Goal: Task Accomplishment & Management: Manage account settings

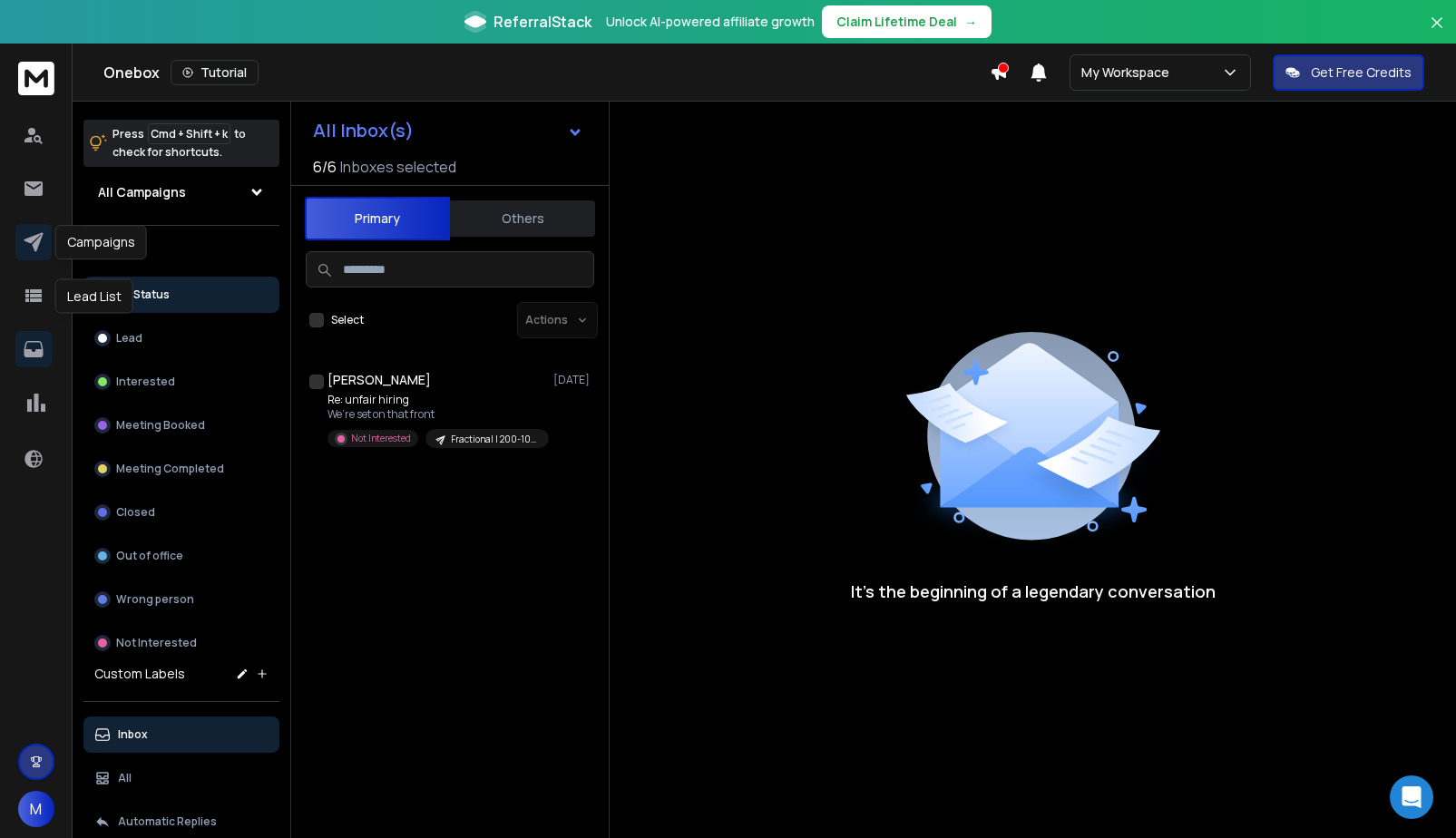
click at [33, 227] on link at bounding box center [34, 242] width 36 height 36
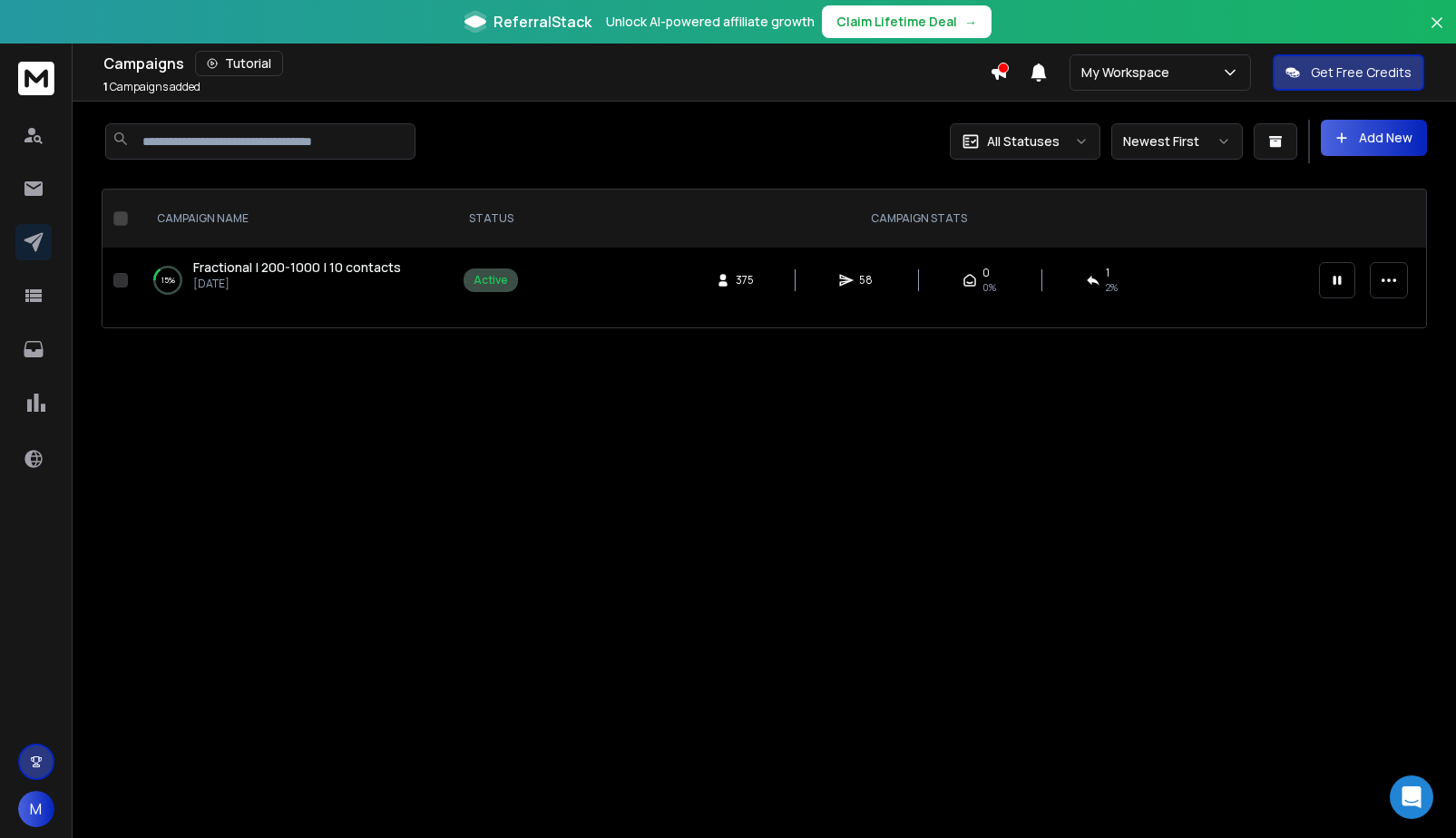
click at [414, 260] on div "15 % Fractional | 200-1000 | 10 contacts 11 days ago" at bounding box center [294, 281] width 282 height 44
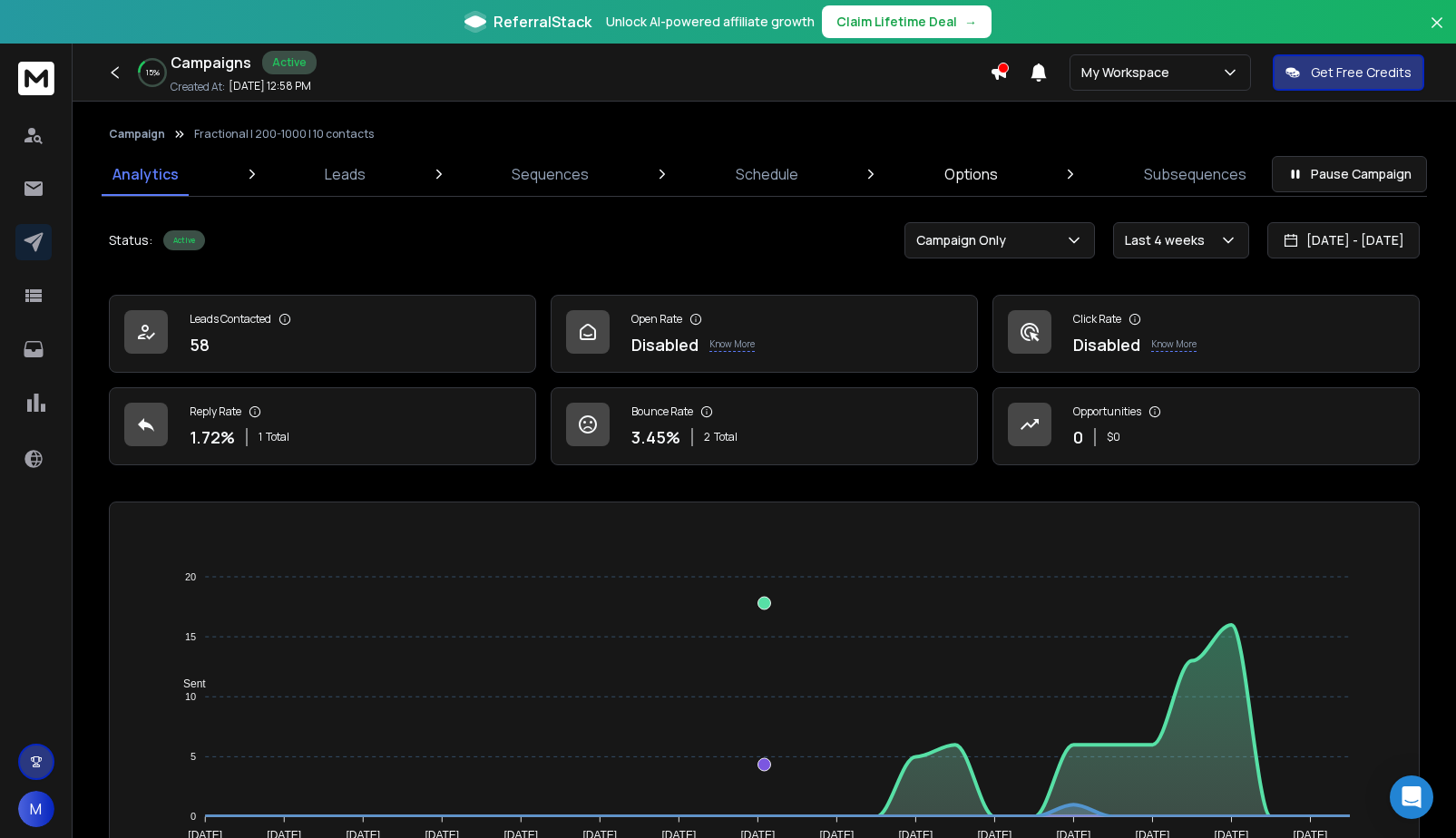
click at [981, 175] on p "Options" at bounding box center [971, 174] width 54 height 22
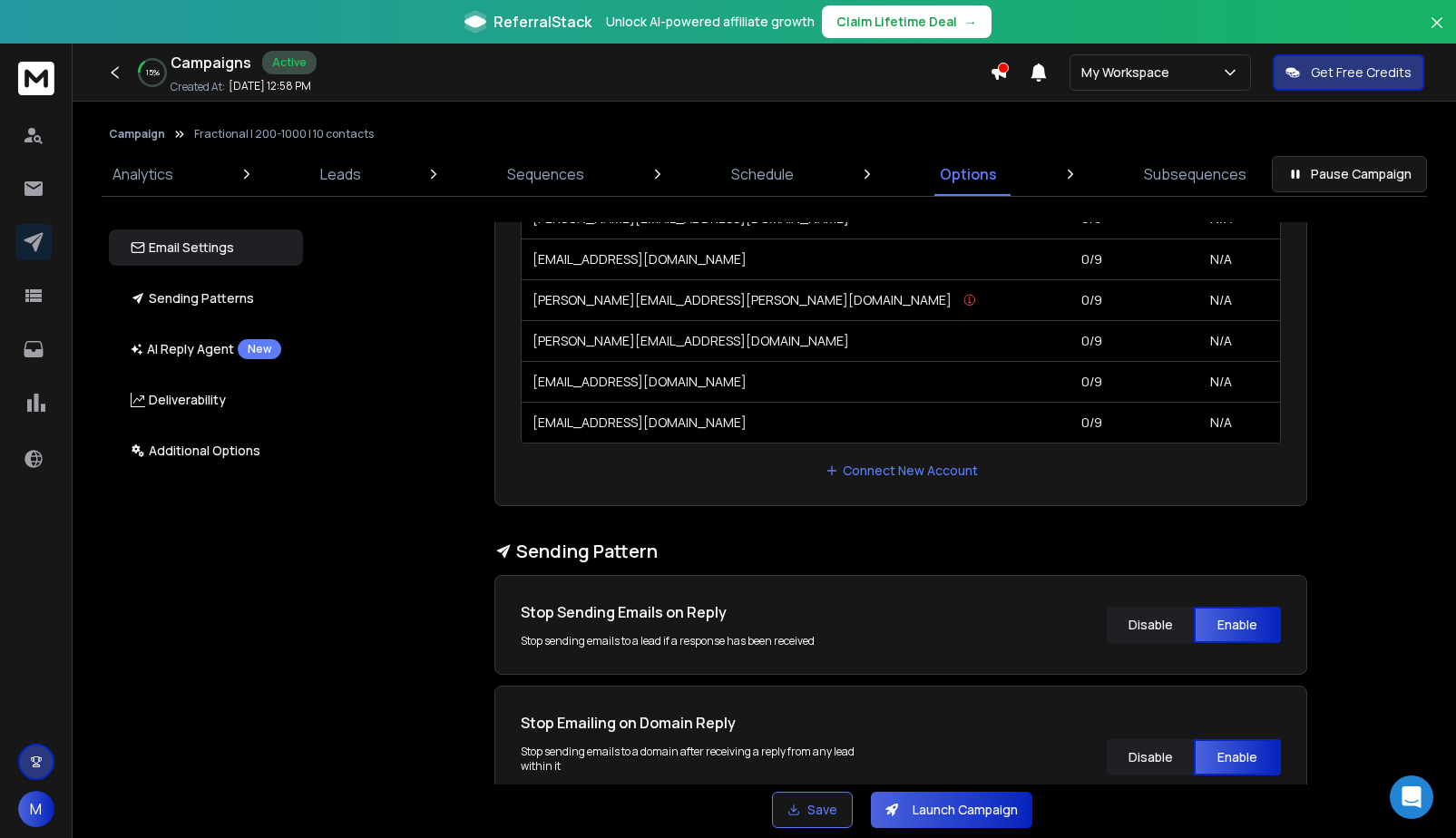
scroll to position [192, 0]
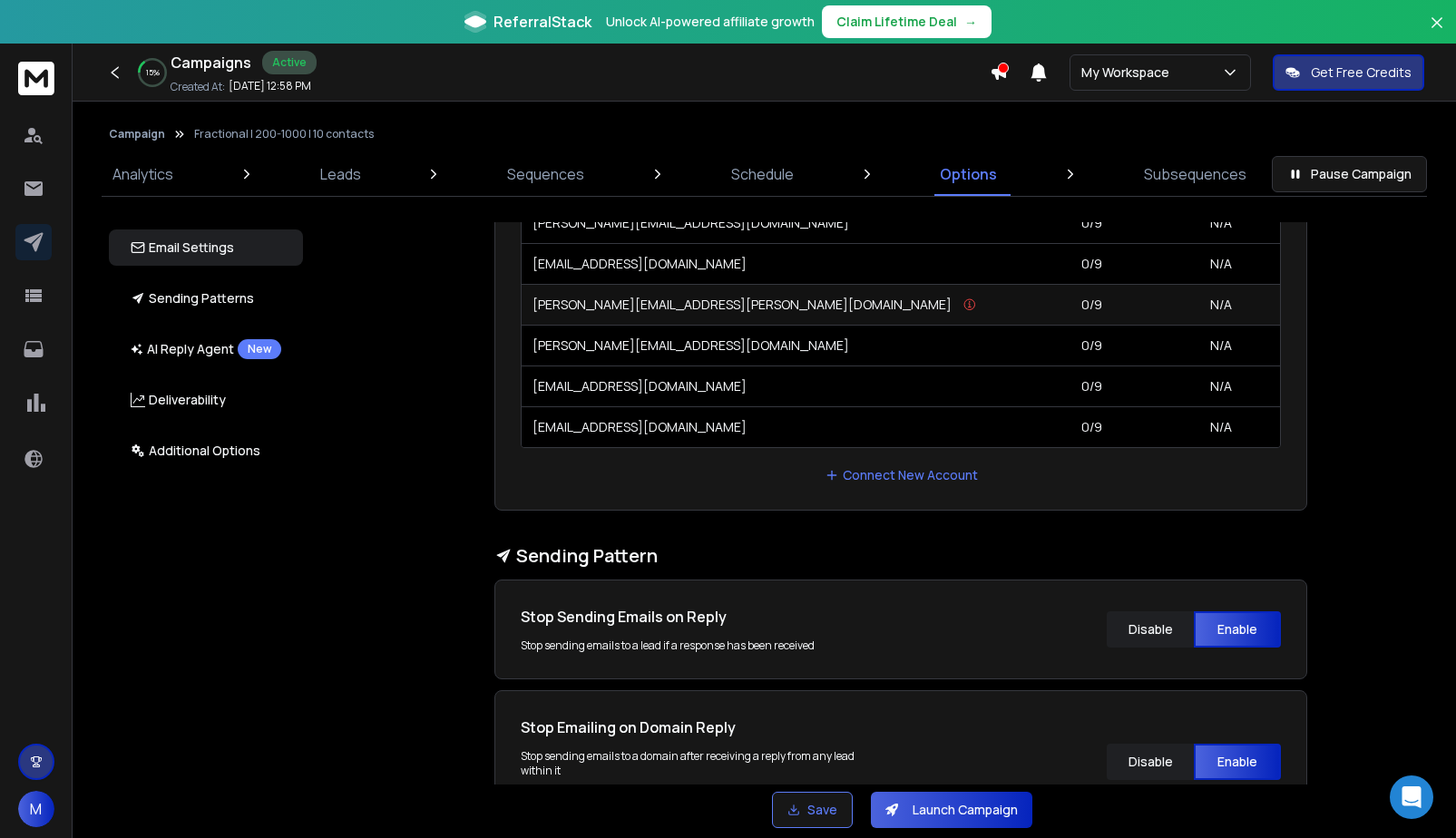
click at [969, 303] on icon at bounding box center [969, 305] width 1 height 4
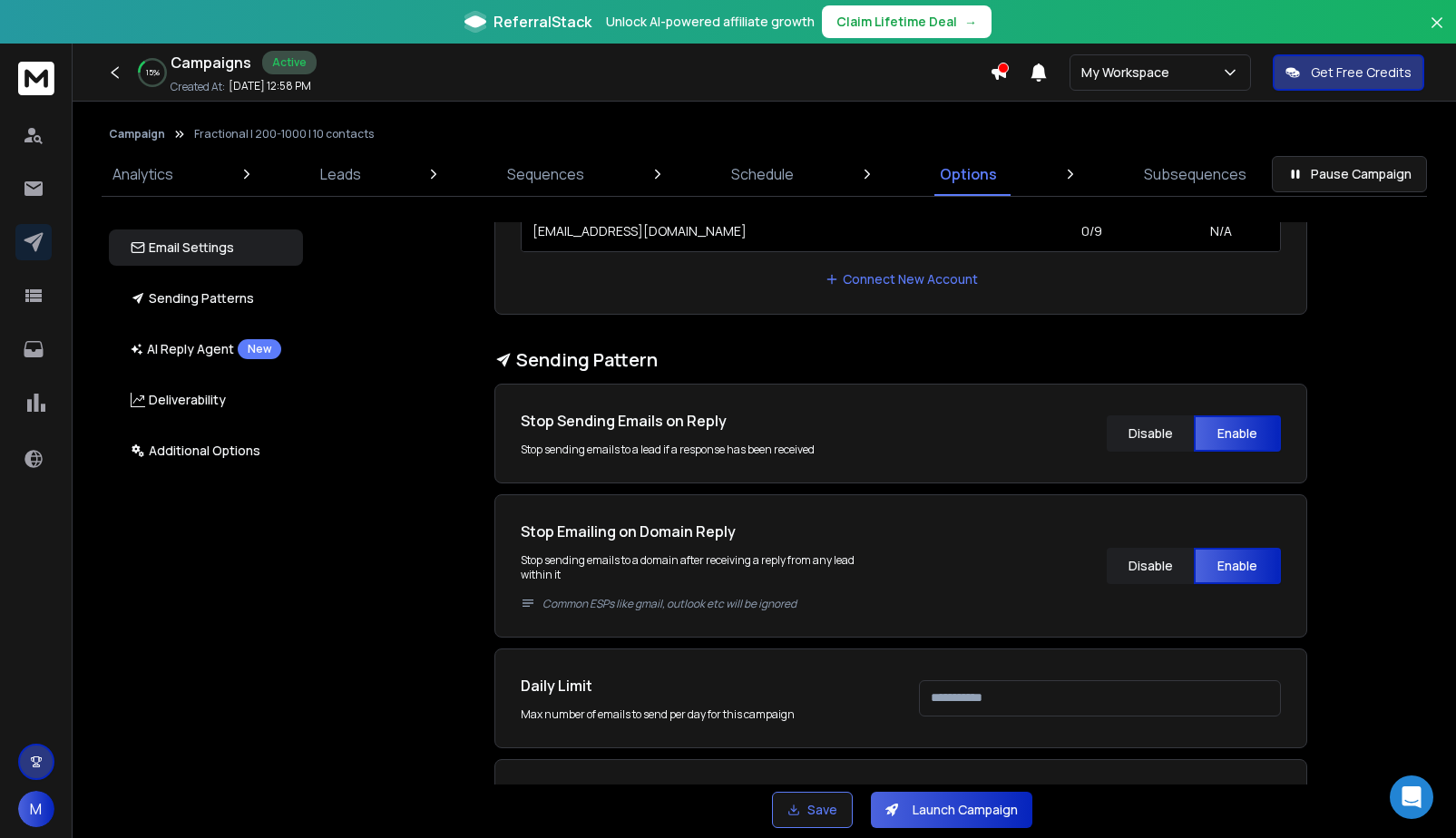
scroll to position [0, 0]
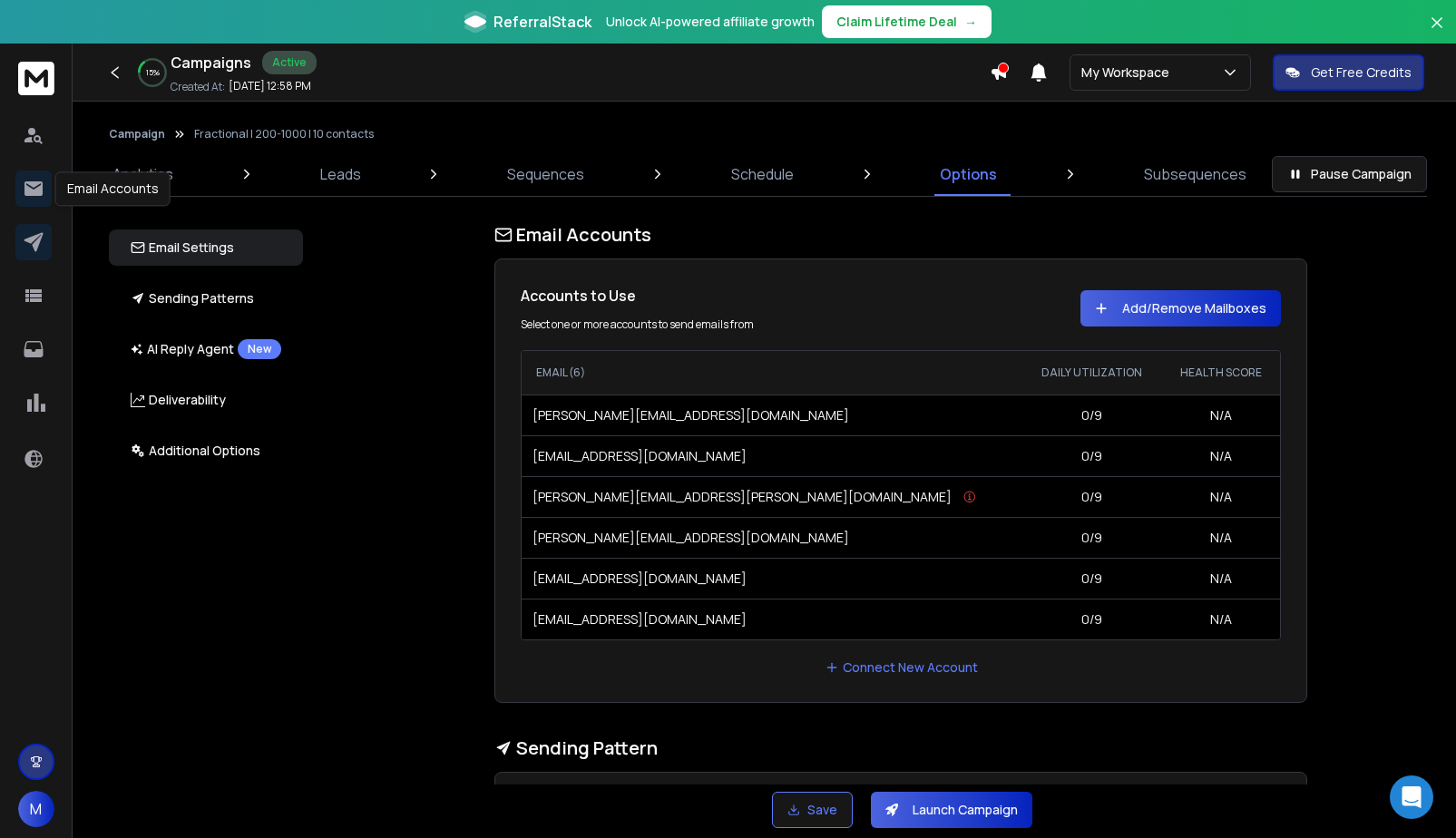
click at [44, 190] on icon at bounding box center [34, 189] width 22 height 22
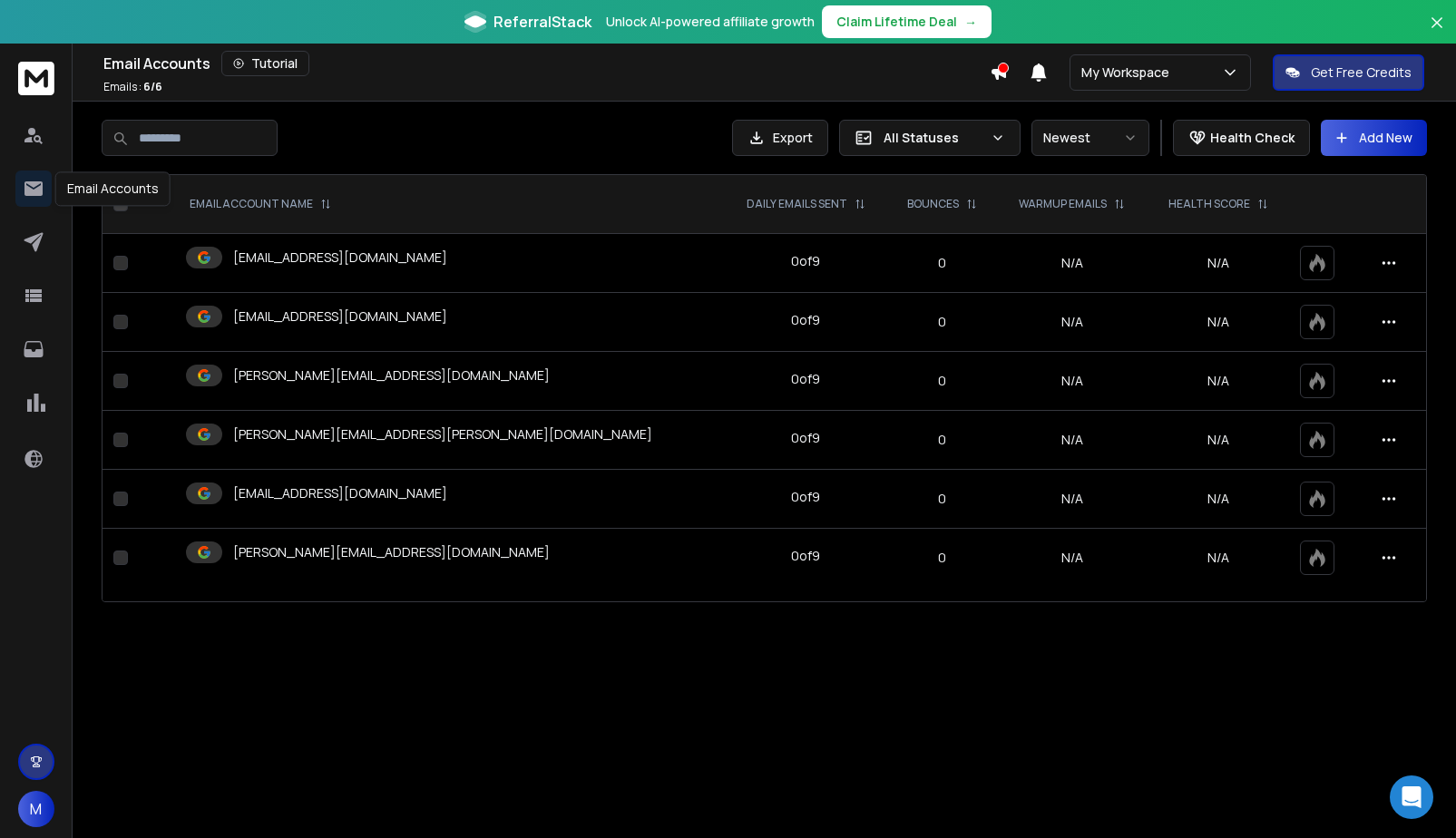
click at [26, 186] on icon at bounding box center [34, 189] width 18 height 15
click at [32, 234] on icon at bounding box center [34, 242] width 22 height 22
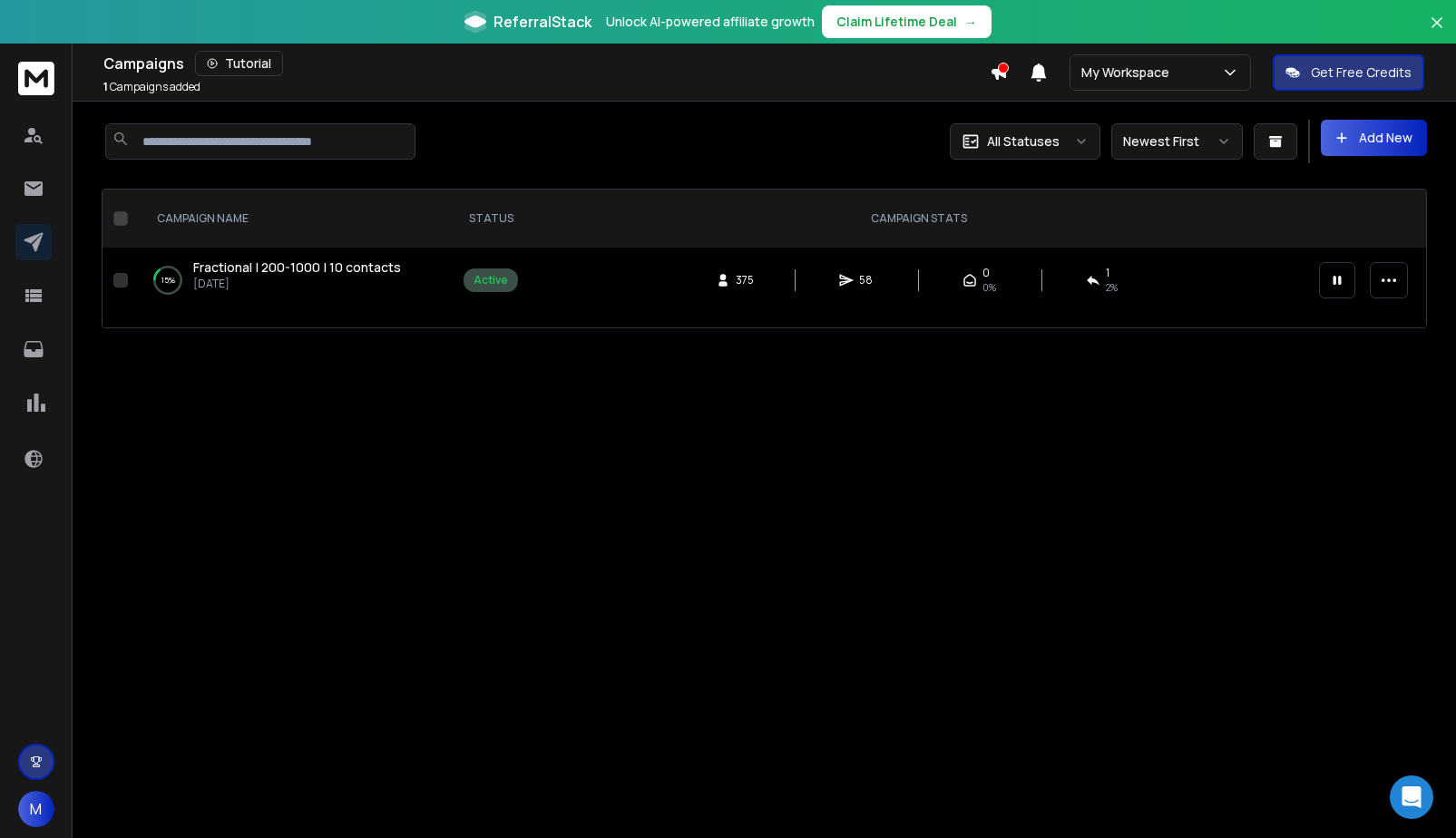
click at [471, 292] on td "Active" at bounding box center [491, 281] width 76 height 65
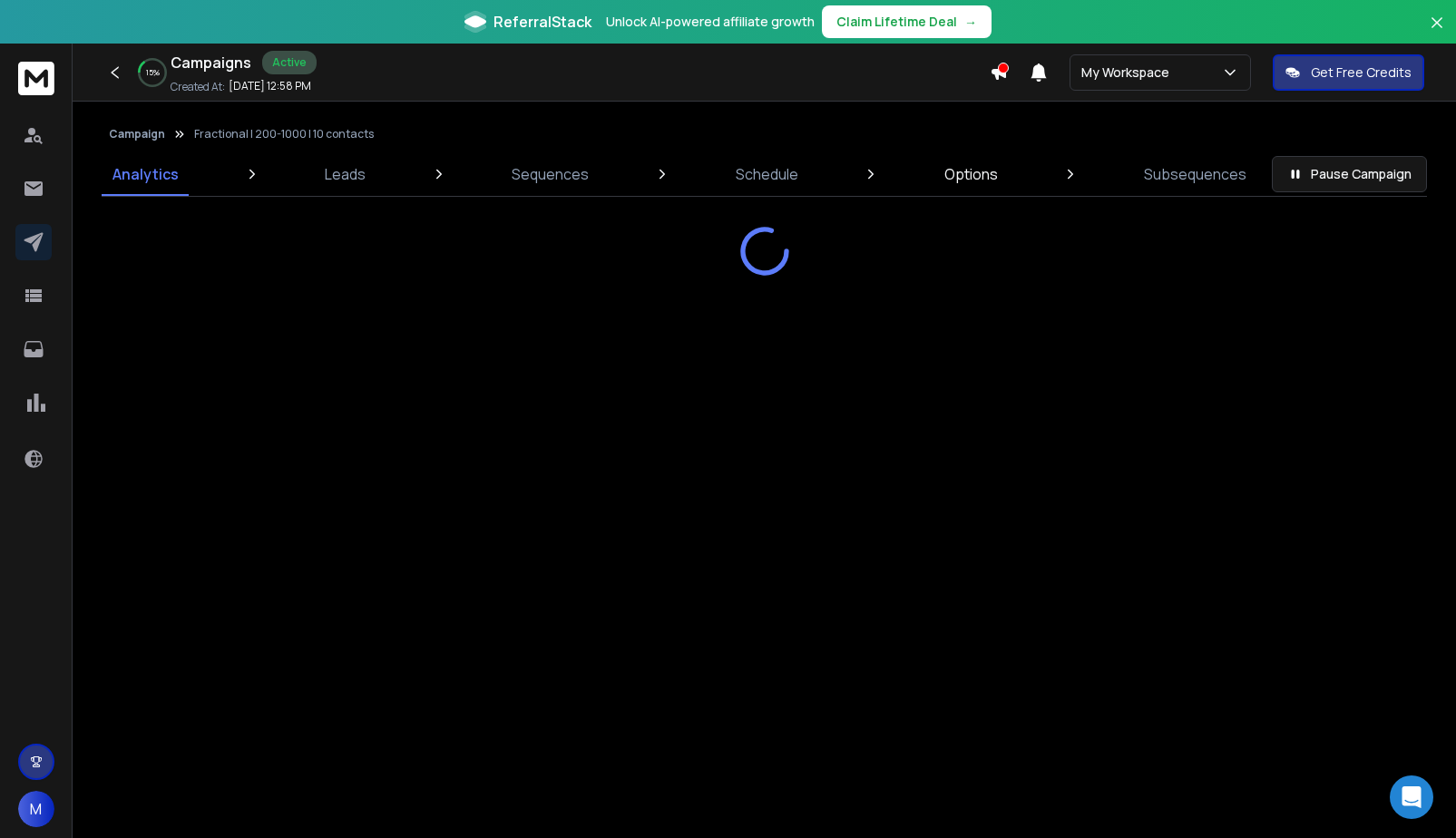
click at [974, 175] on p "Options" at bounding box center [971, 174] width 54 height 22
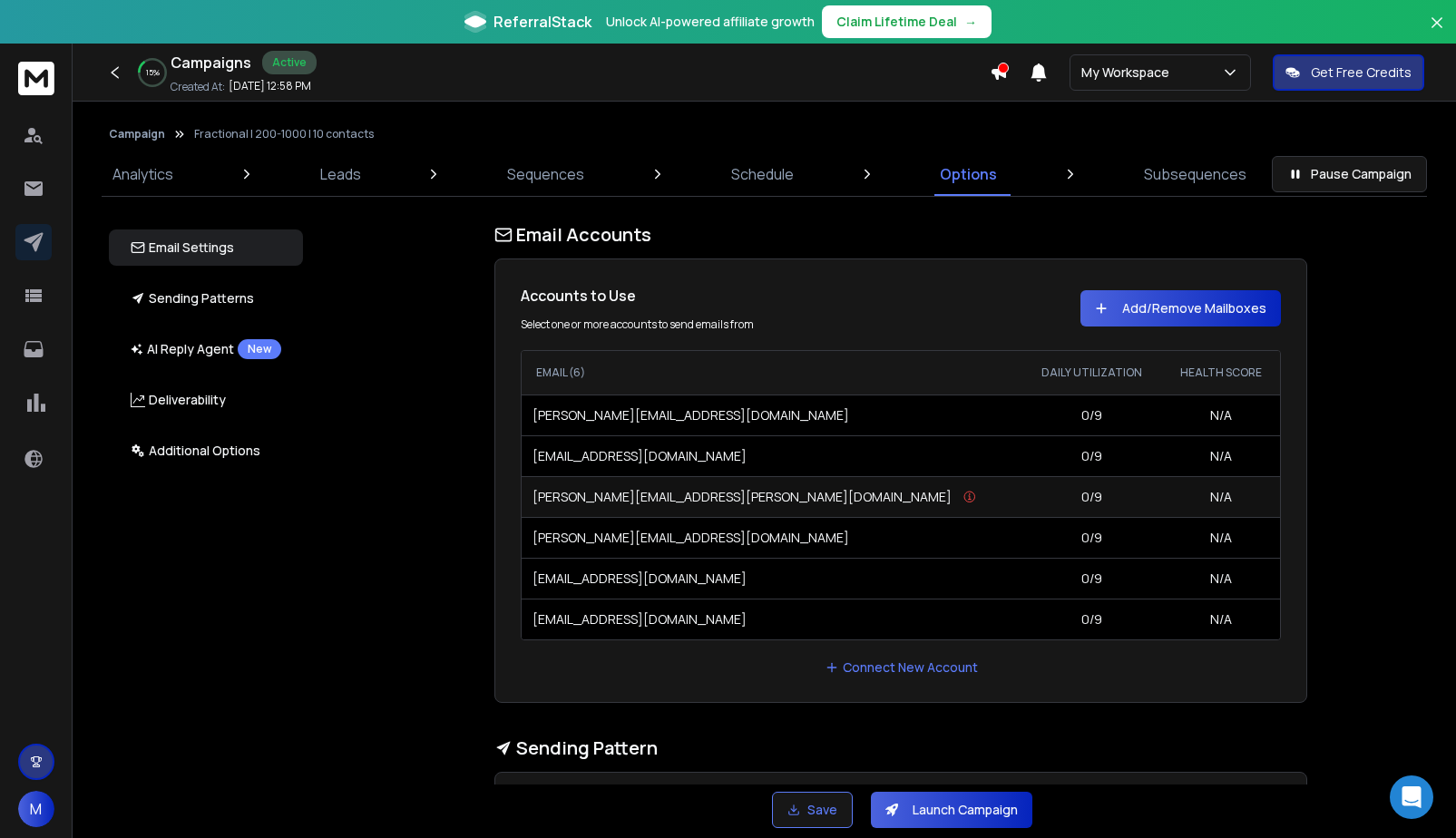
click at [965, 495] on icon at bounding box center [970, 497] width 11 height 11
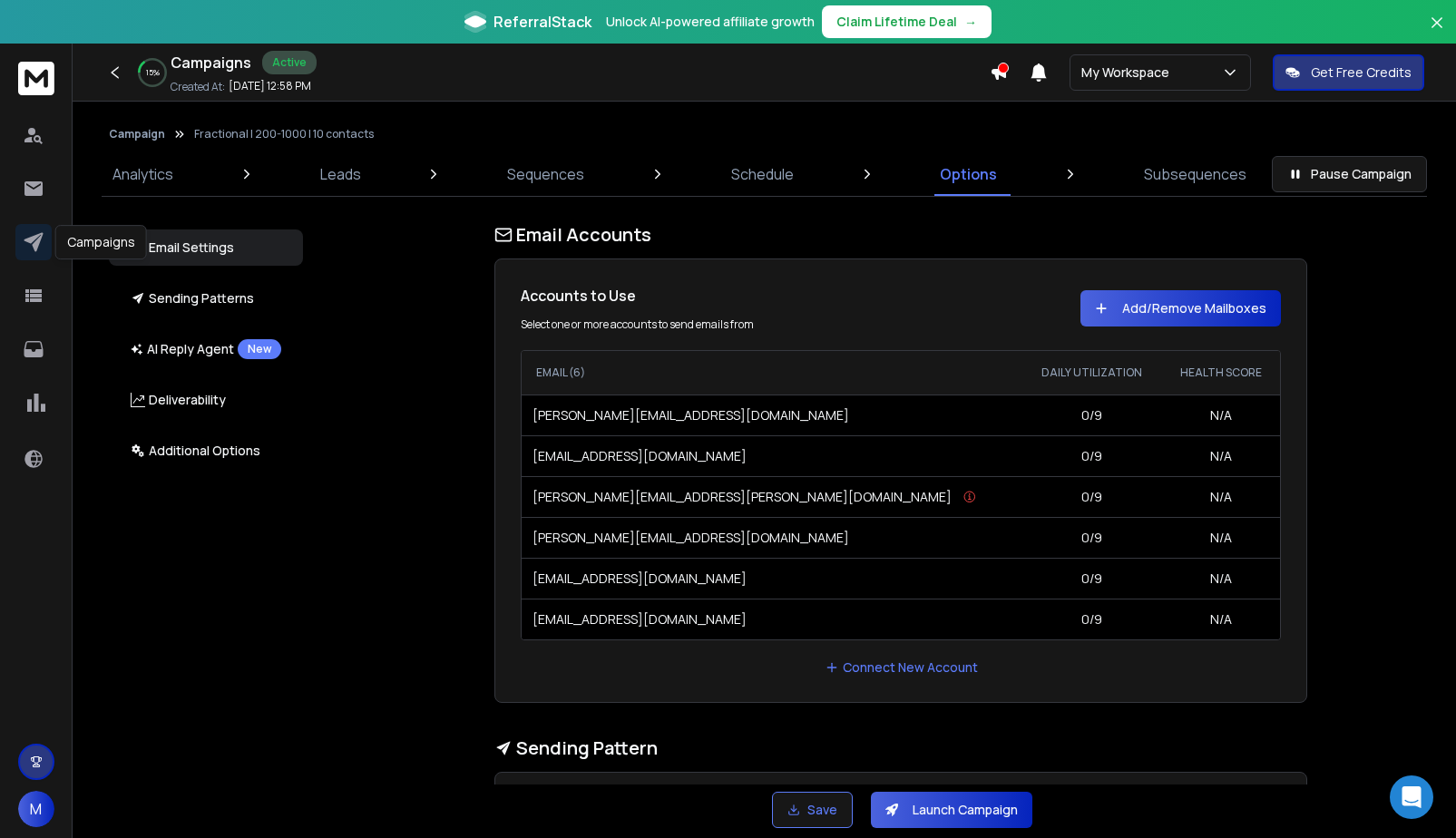
click at [26, 239] on icon at bounding box center [33, 242] width 19 height 19
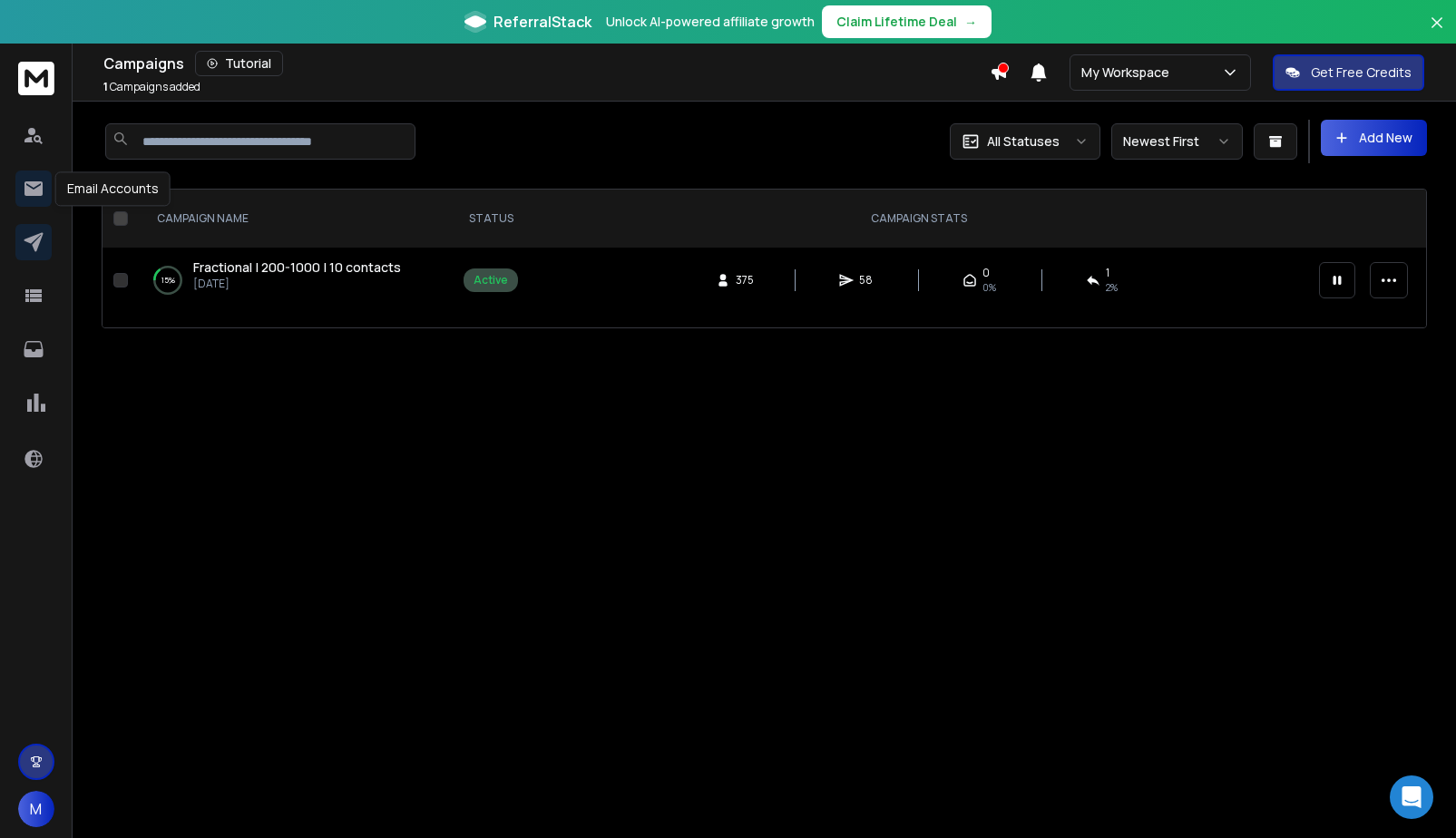
click at [38, 178] on icon at bounding box center [34, 189] width 22 height 22
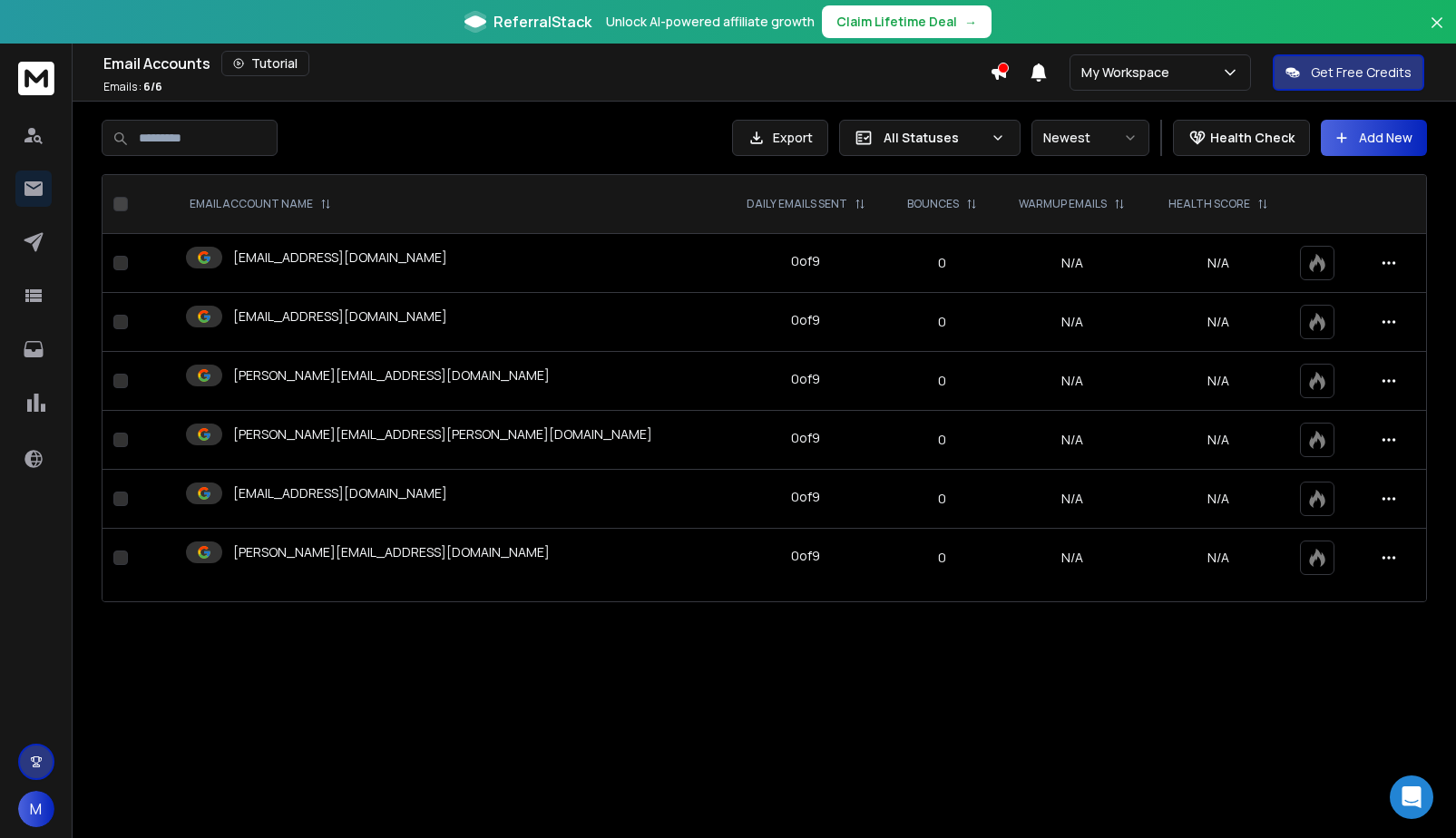
click at [379, 429] on p "matthew.sorensen@moveupcompanies.com" at bounding box center [443, 435] width 420 height 18
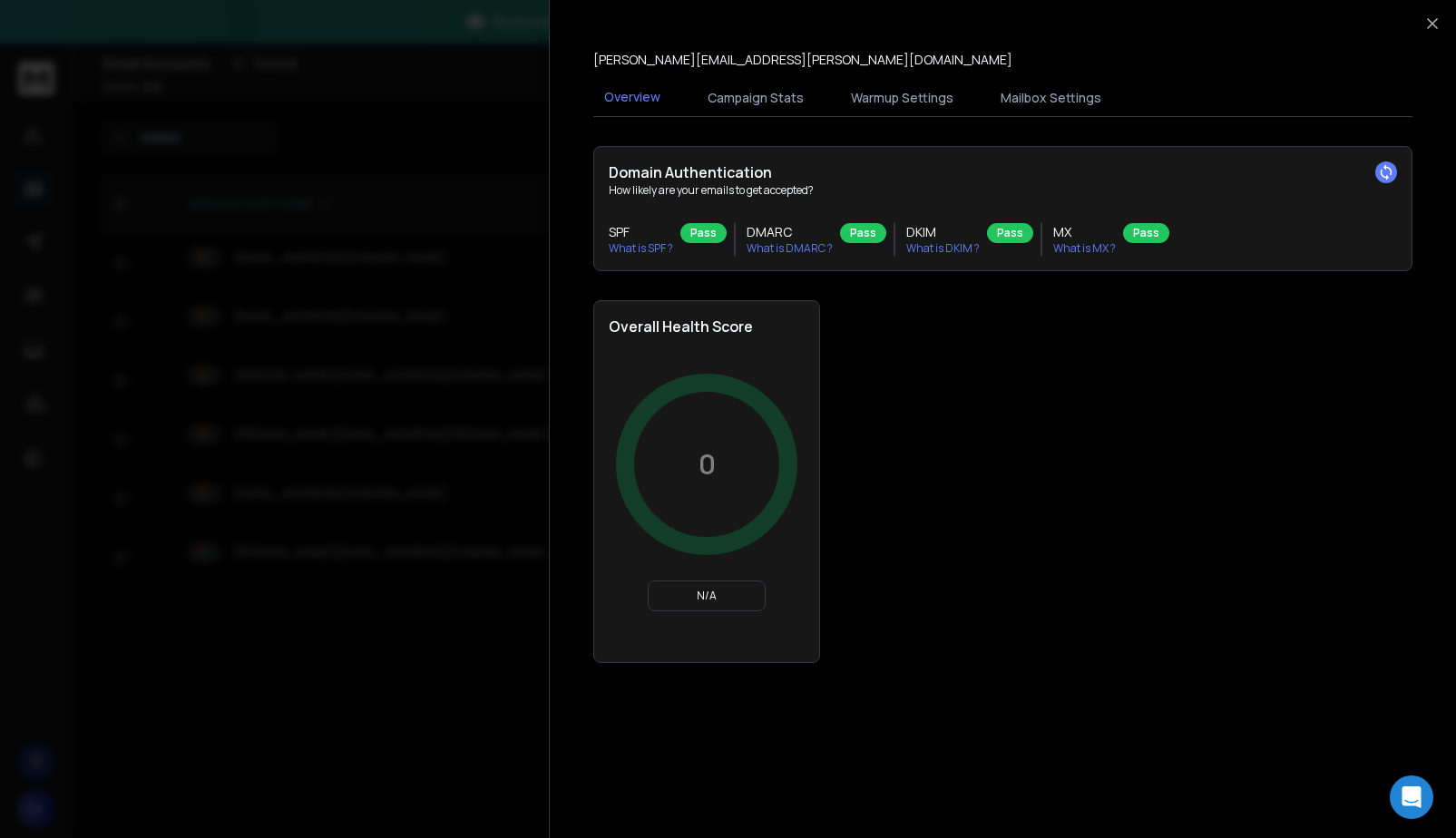
click at [757, 97] on button "Campaign Stats" at bounding box center [756, 98] width 118 height 40
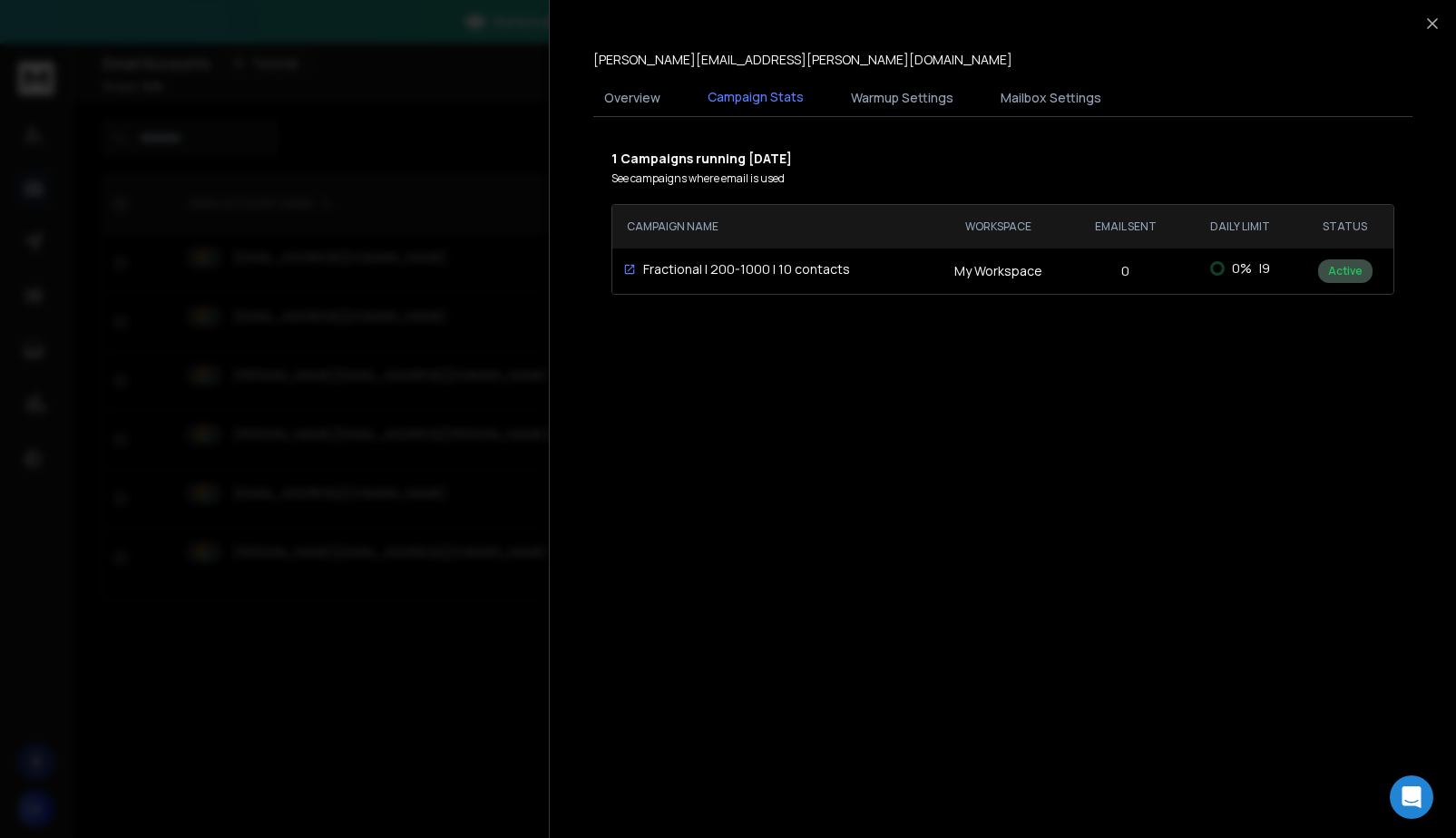
click at [1044, 96] on button "Mailbox Settings" at bounding box center [1051, 98] width 123 height 40
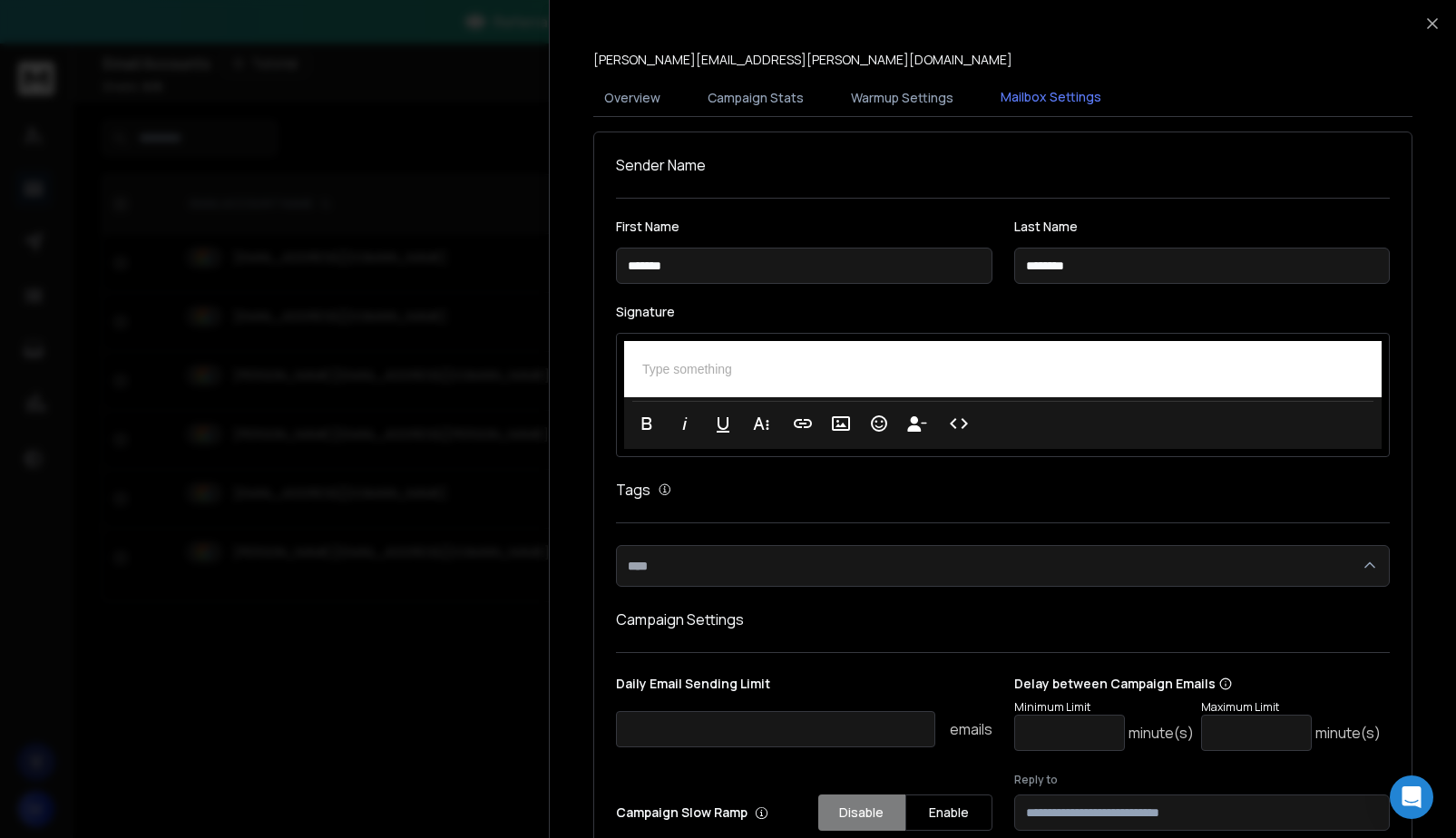
click at [639, 106] on button "Overview" at bounding box center [632, 98] width 78 height 40
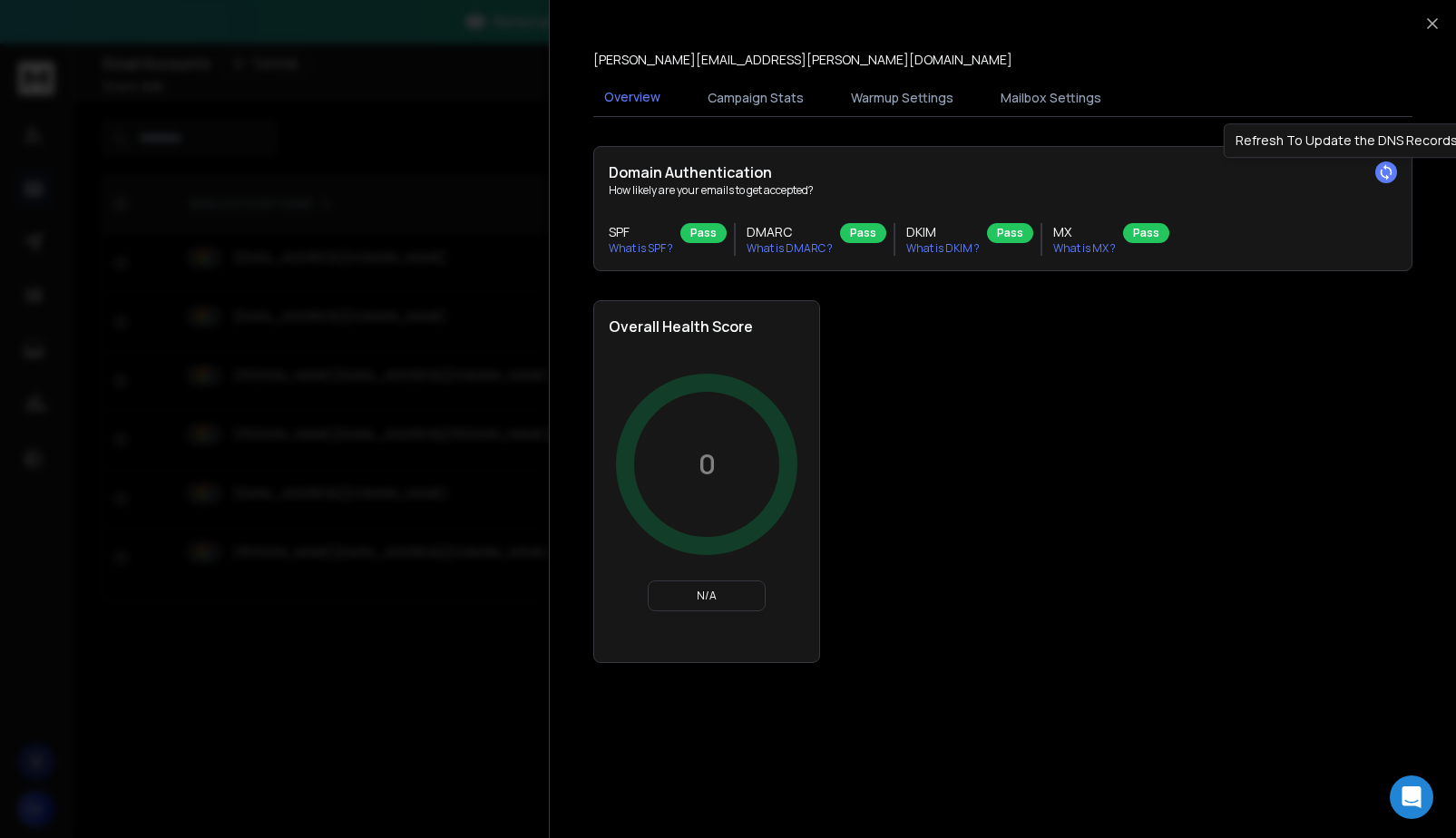
click at [1399, 170] on div "Domain Authentication How likely are your emails to get accepted? SPF What is S…" at bounding box center [1003, 209] width 819 height 125
click at [1383, 170] on icon at bounding box center [1387, 173] width 18 height 18
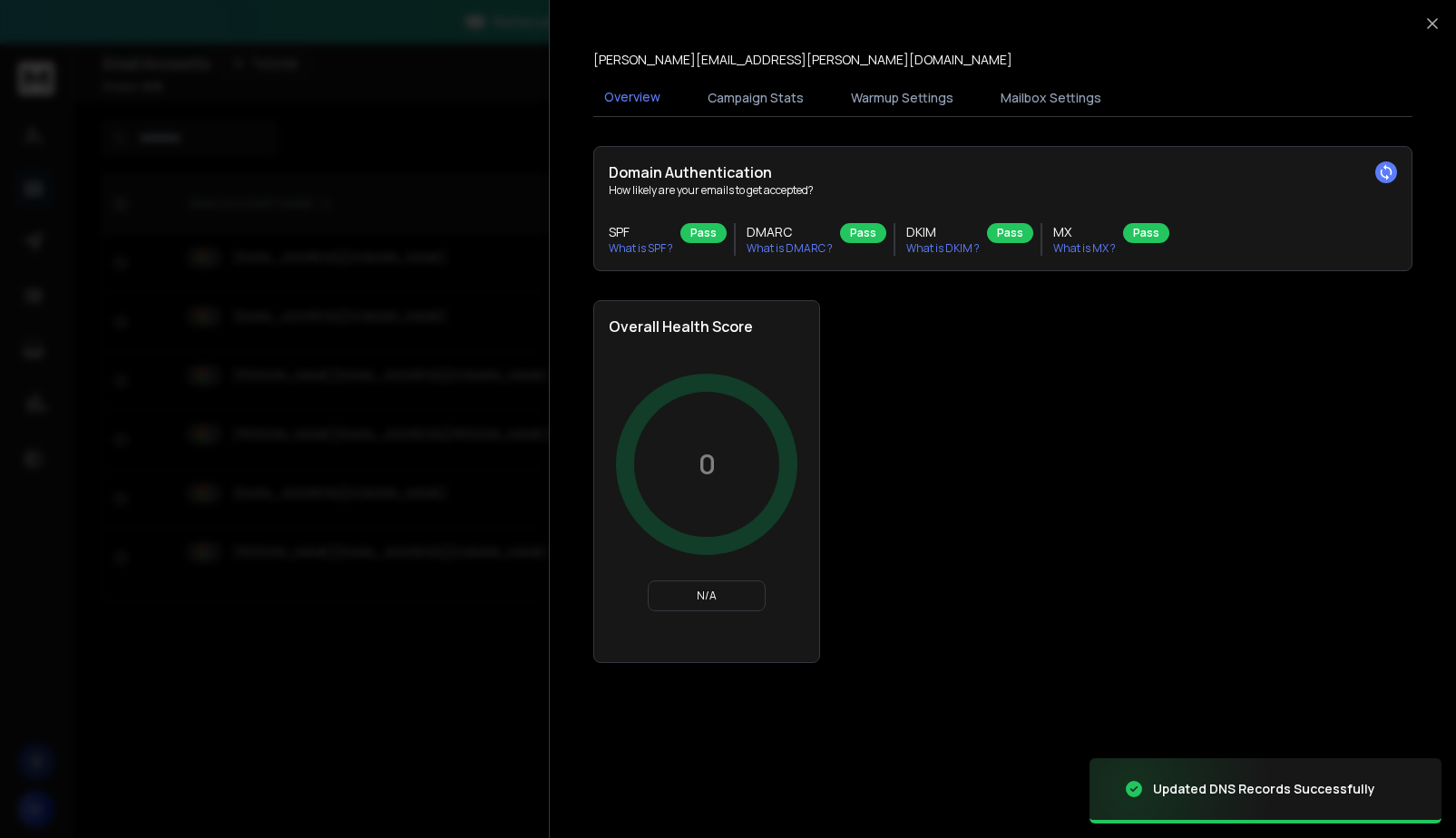
click at [1383, 171] on icon at bounding box center [1387, 173] width 18 height 18
click at [1373, 162] on h2 "Domain Authentication" at bounding box center [1003, 173] width 788 height 22
click at [1379, 172] on icon at bounding box center [1387, 173] width 18 height 18
click at [501, 152] on div at bounding box center [728, 419] width 1456 height 838
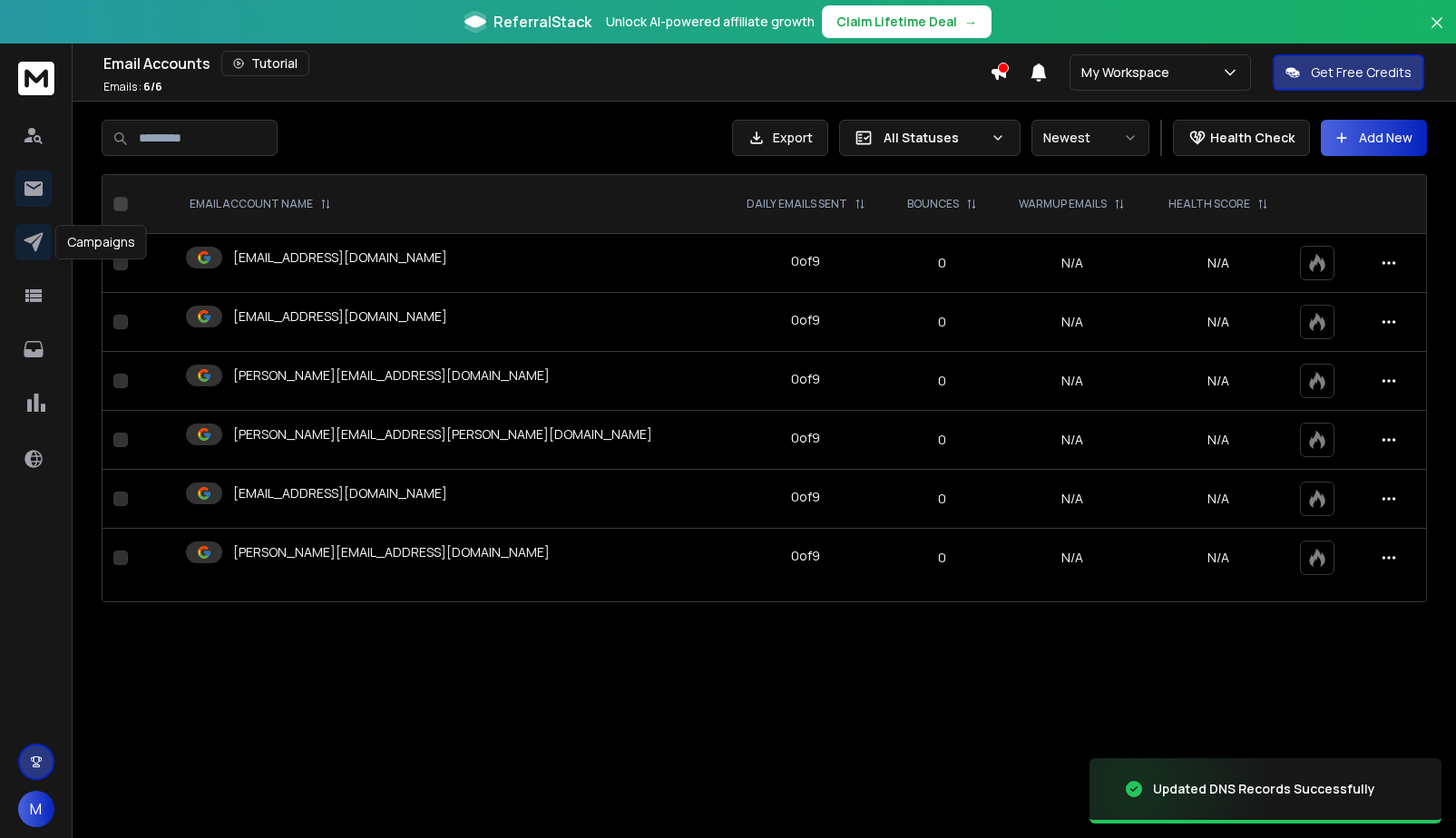
click at [46, 251] on link at bounding box center [34, 242] width 36 height 36
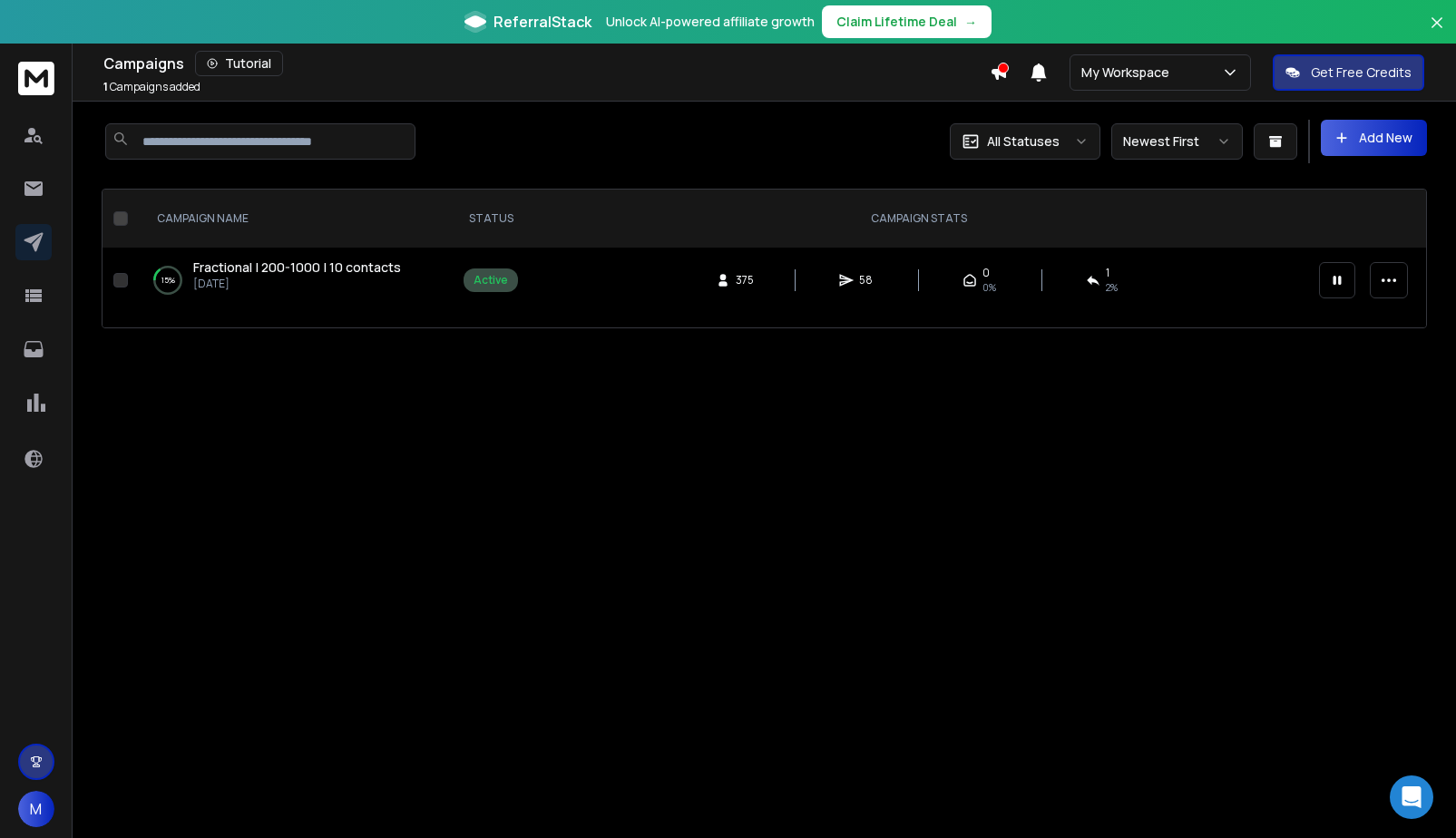
click at [734, 295] on td "375 58 0 0% 1 2 %" at bounding box center [918, 281] width 779 height 65
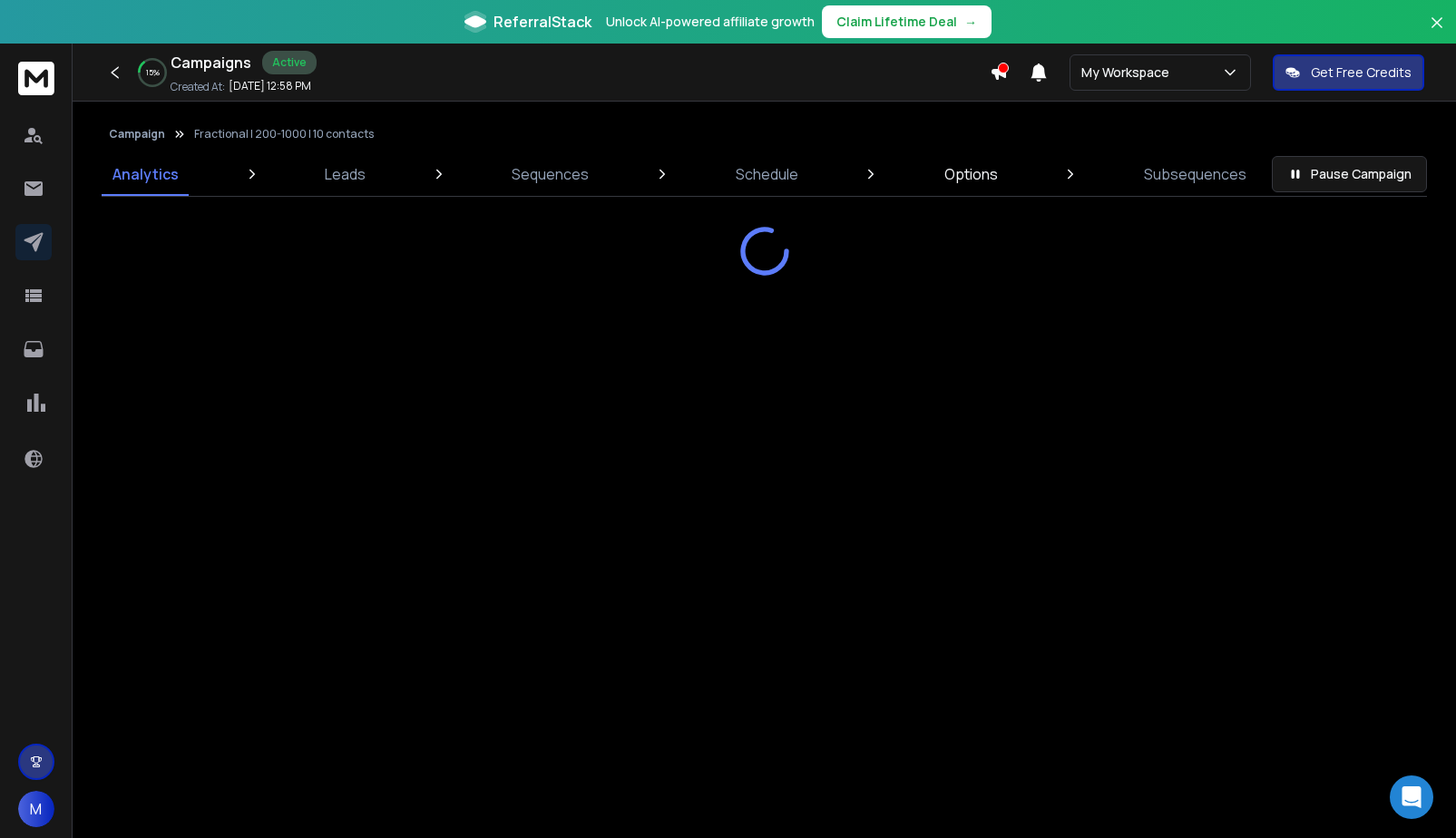
click at [936, 185] on link "Options" at bounding box center [971, 174] width 75 height 44
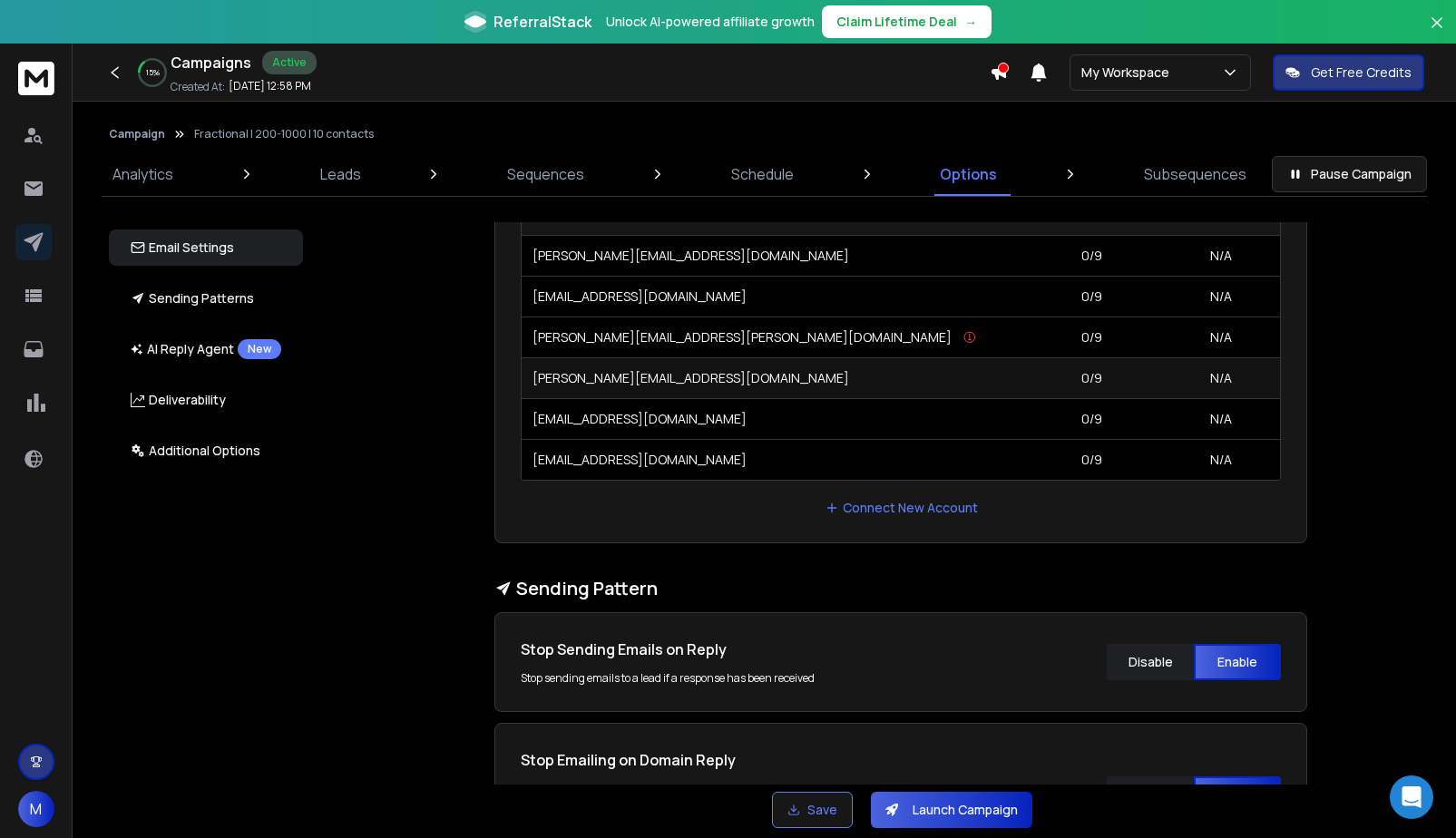
scroll to position [105, 0]
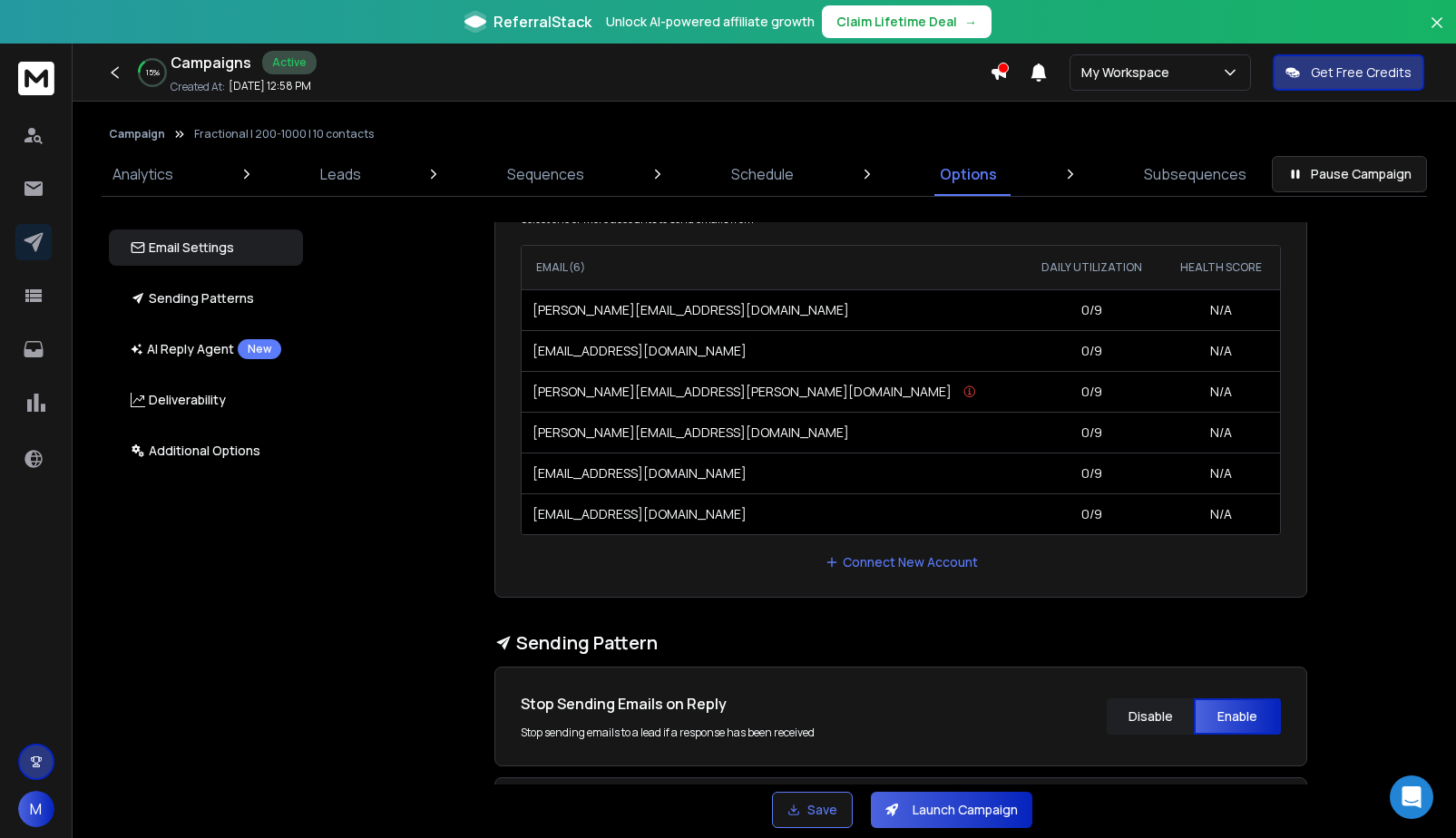
drag, startPoint x: 34, startPoint y: 193, endPoint x: 815, endPoint y: 384, distance: 804.0
click at [36, 191] on icon at bounding box center [34, 189] width 18 height 15
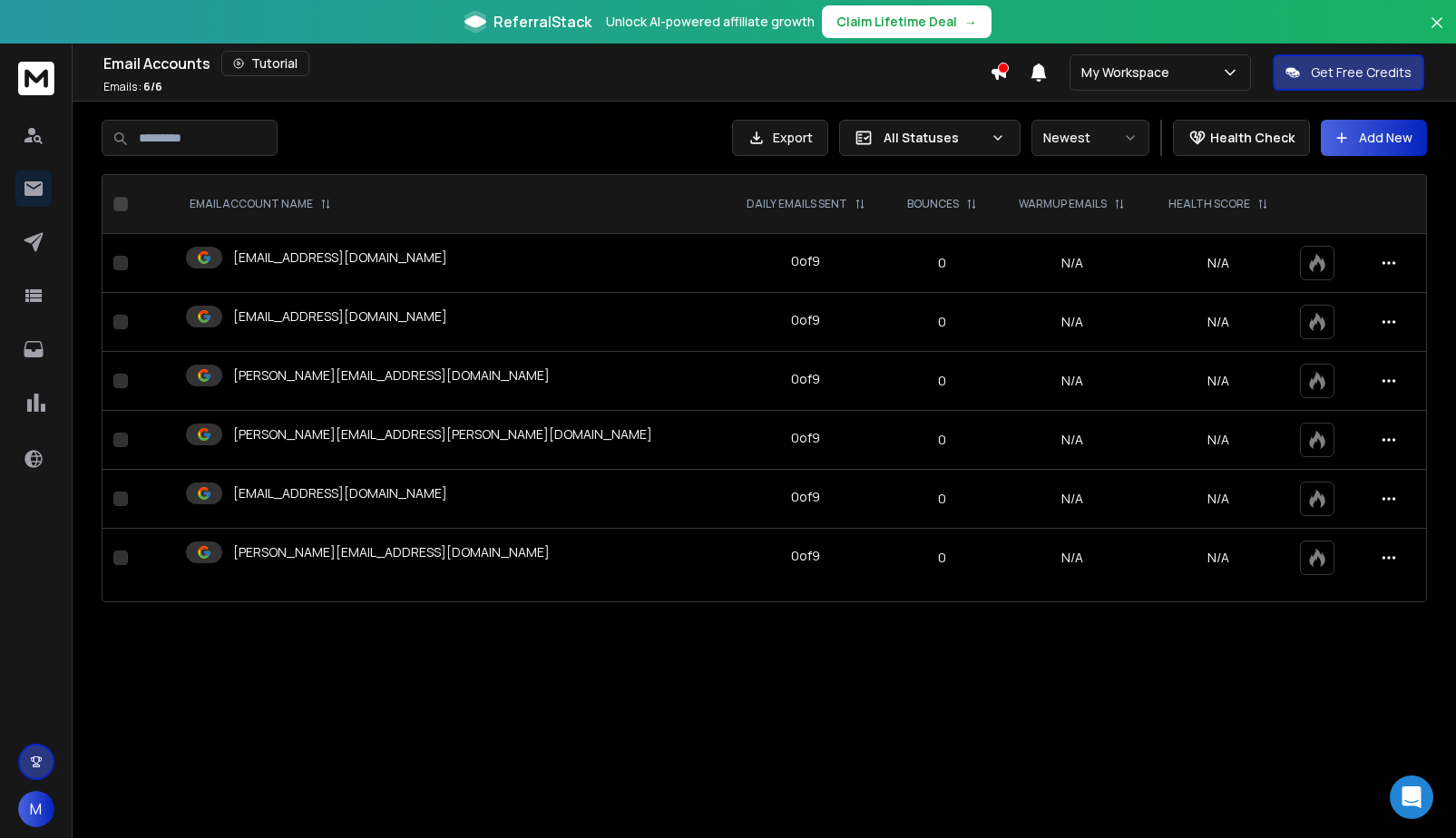
click at [482, 431] on p "matthew.sorensen@moveupcompanies.com" at bounding box center [443, 435] width 420 height 18
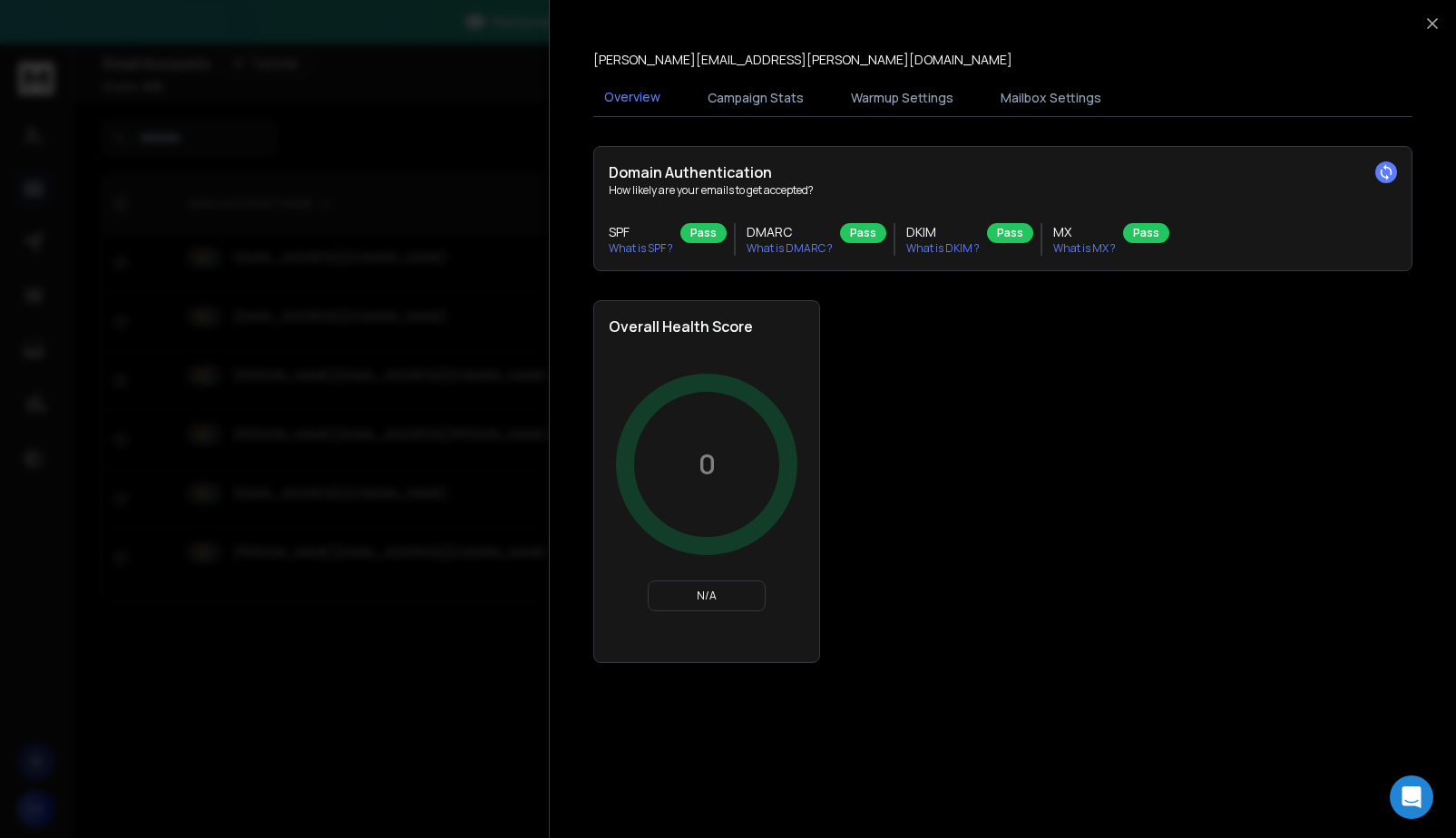
click at [1384, 183] on p "How likely are your emails to get accepted?" at bounding box center [1003, 191] width 788 height 15
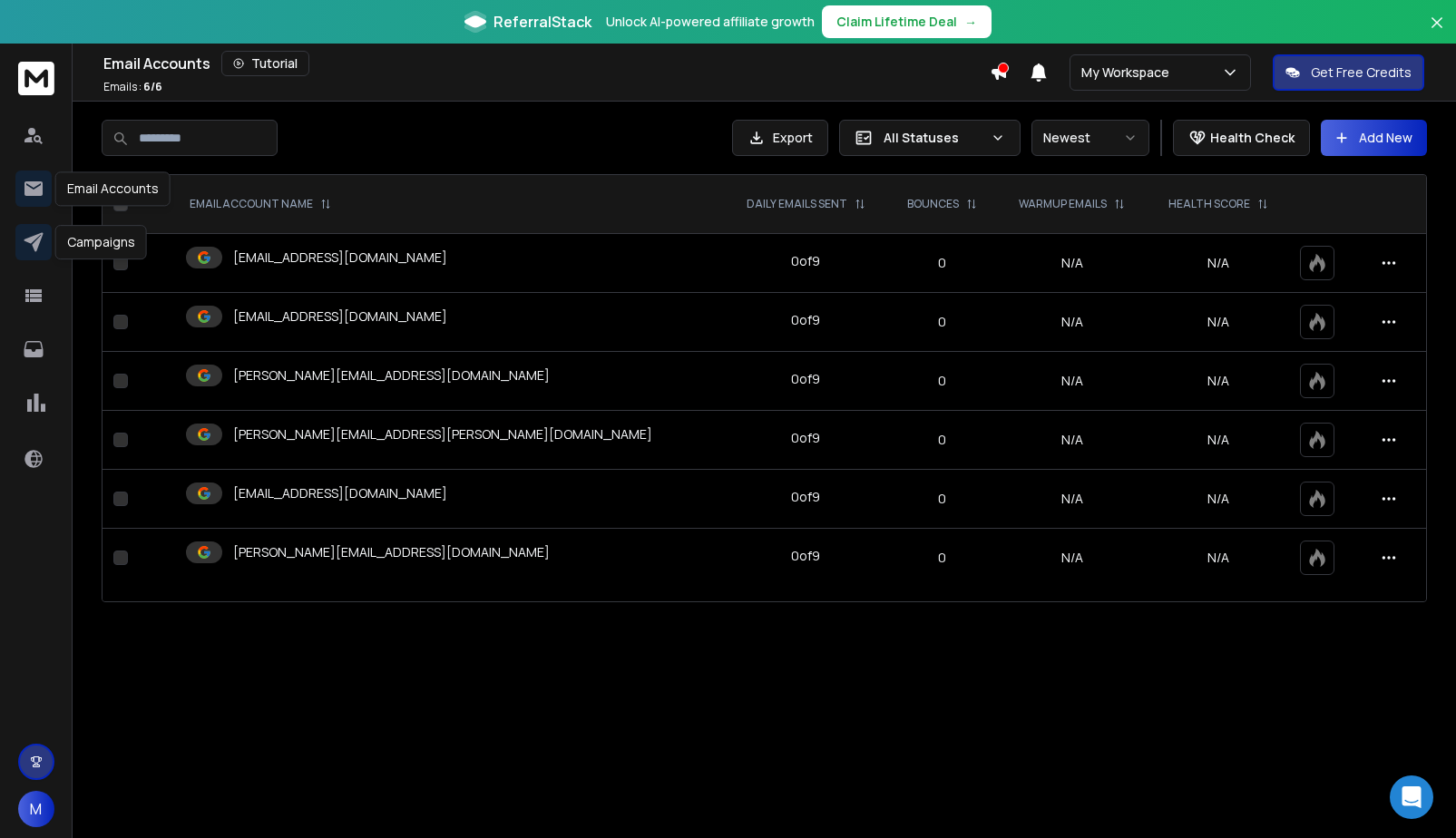
click at [18, 228] on link at bounding box center [34, 242] width 36 height 36
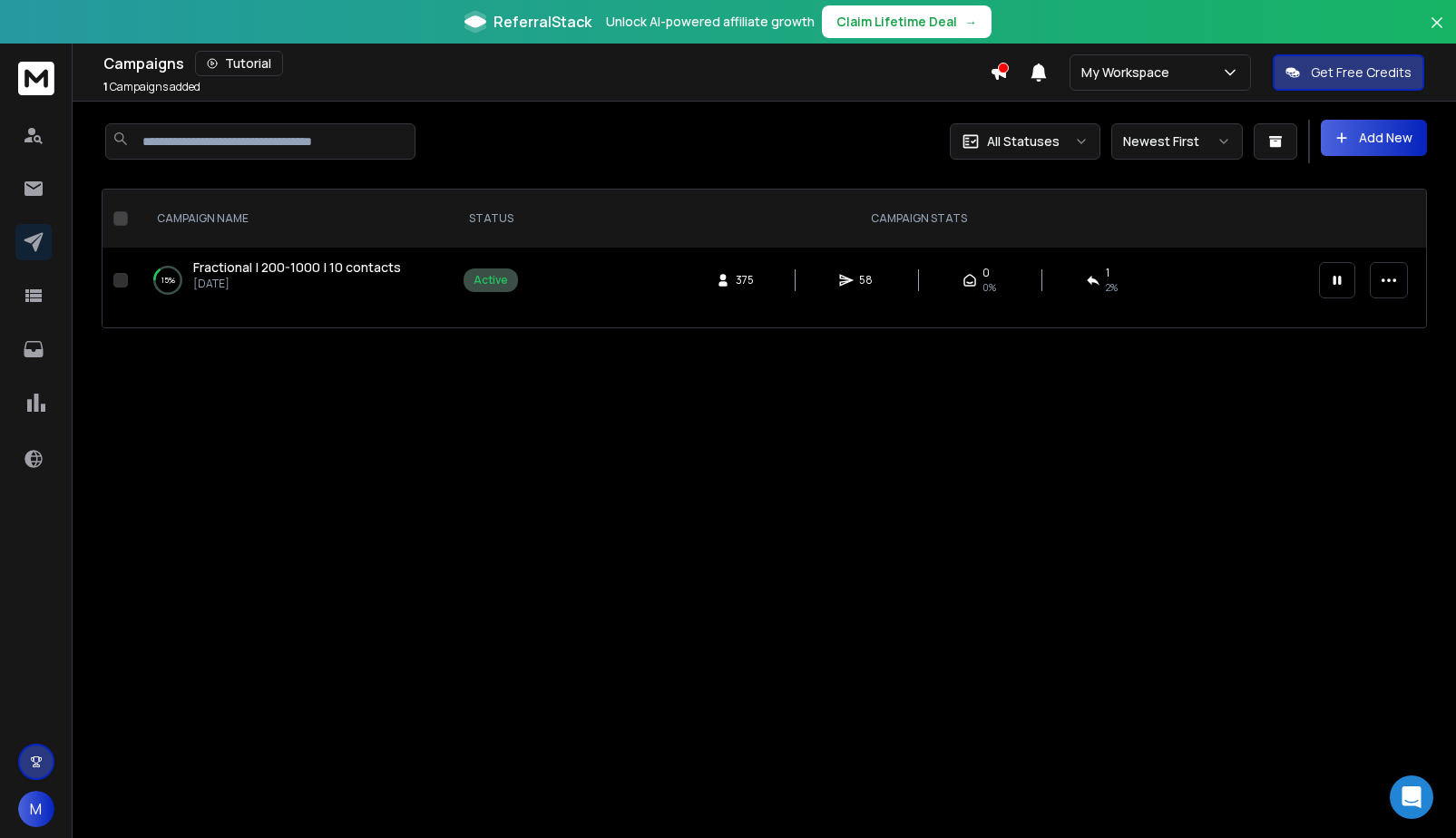
click at [263, 276] on link "Fractional | 200-1000 | 10 contacts" at bounding box center [297, 268] width 208 height 18
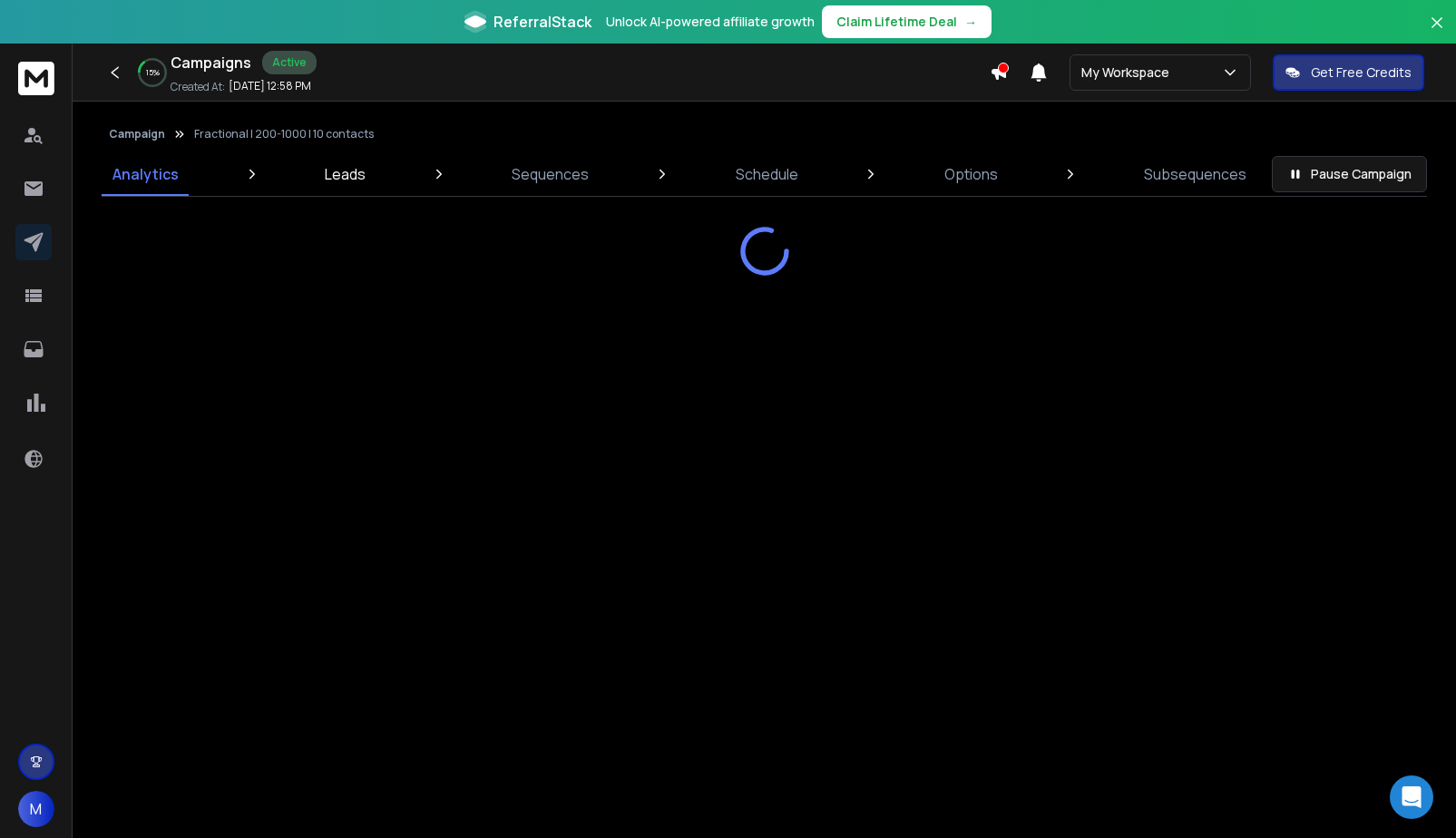
click at [342, 166] on p "Leads" at bounding box center [345, 174] width 41 height 22
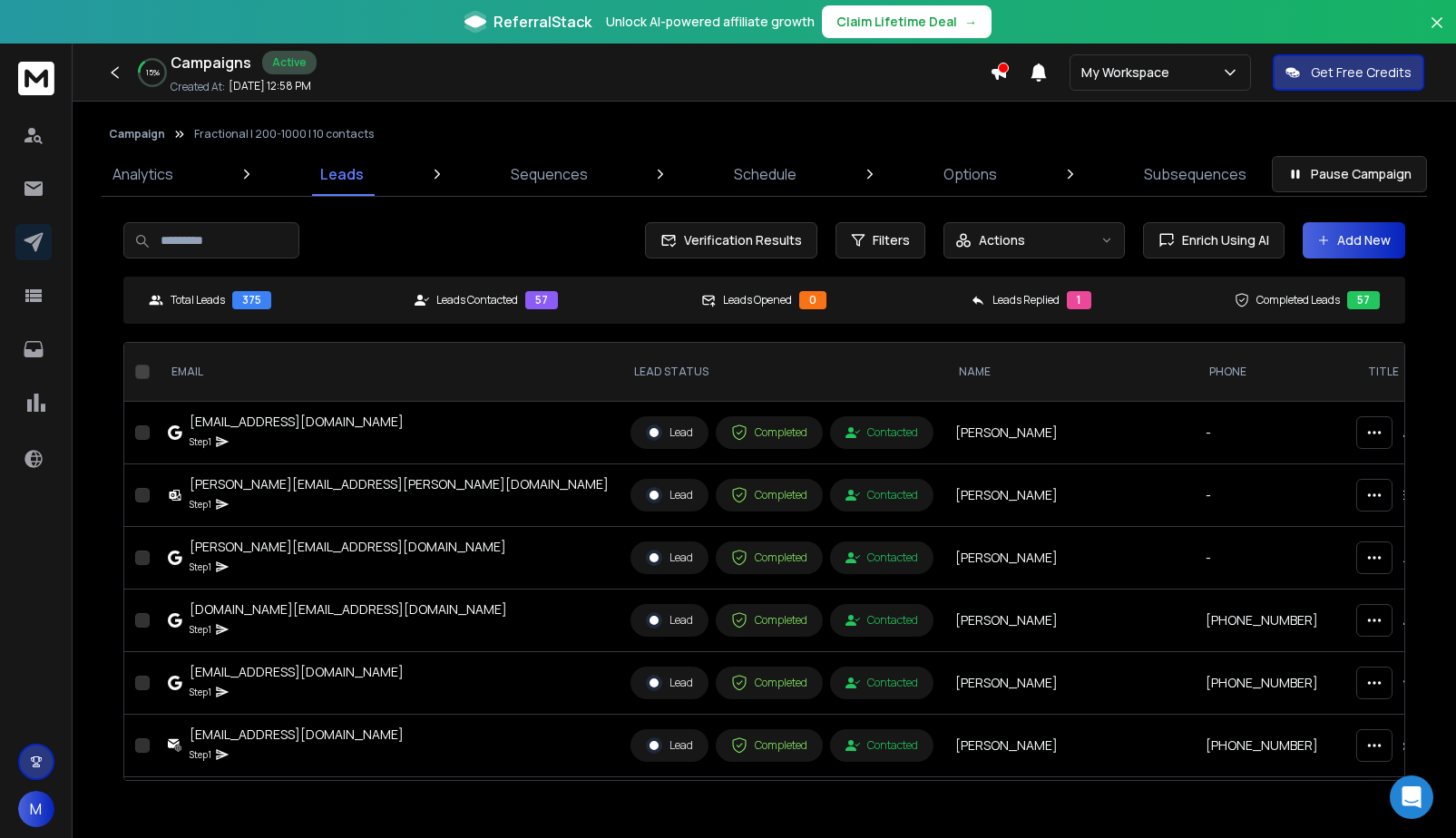
click at [258, 236] on input at bounding box center [212, 241] width 176 height 36
type input "*"
type input "****"
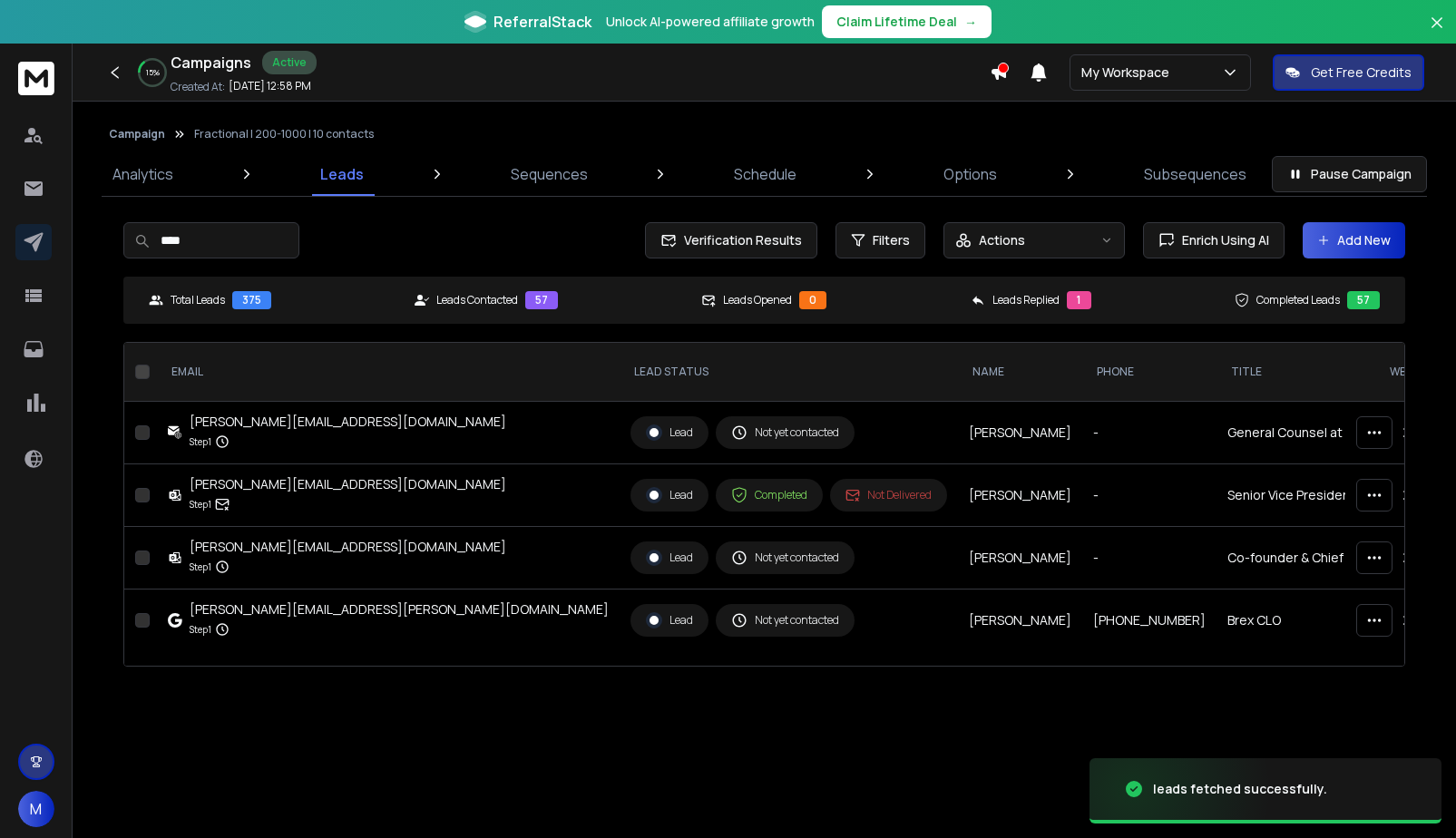
click at [149, 494] on button "button" at bounding box center [143, 495] width 15 height 15
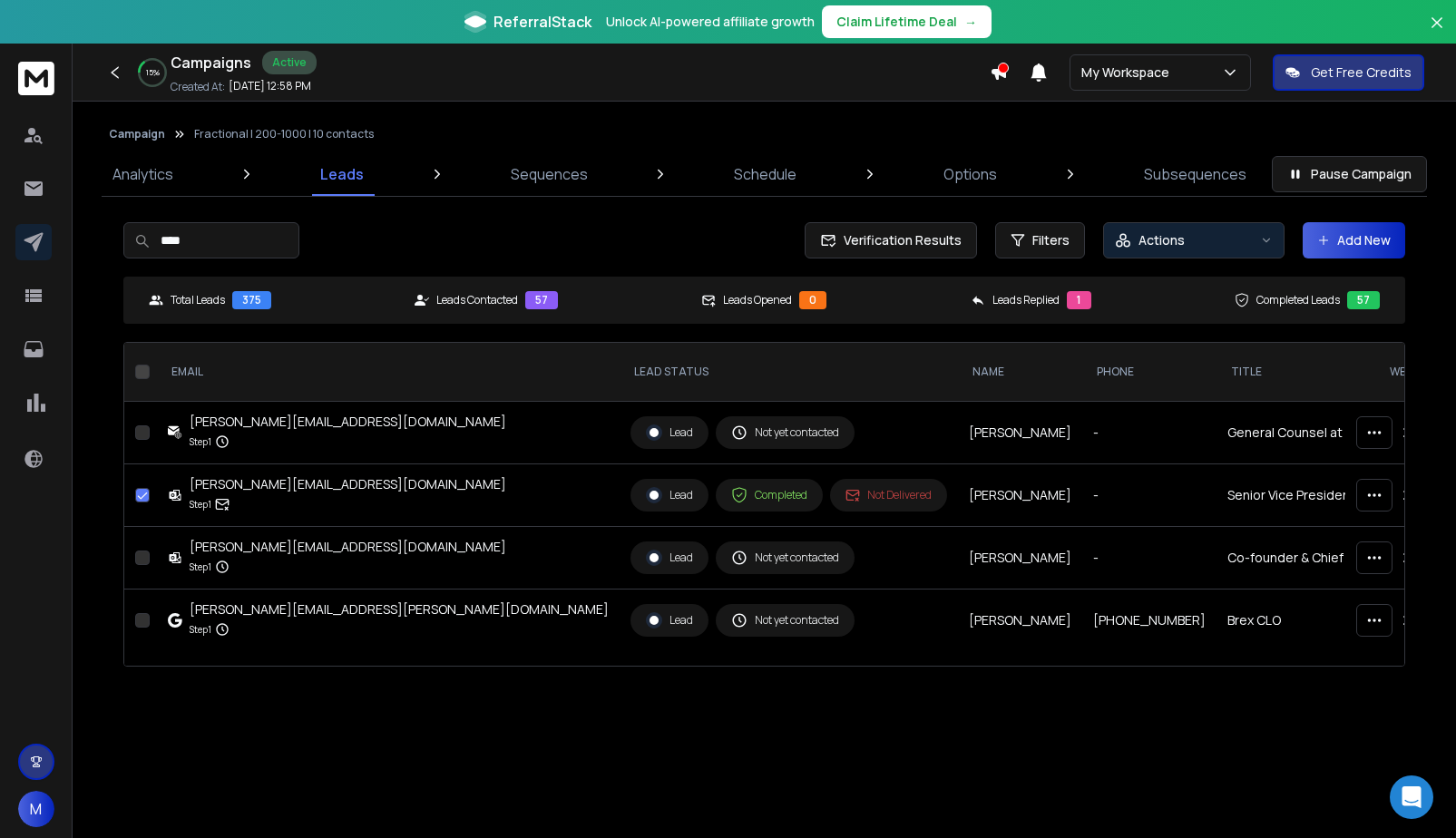
click at [1206, 234] on div "Actions" at bounding box center [1184, 241] width 138 height 18
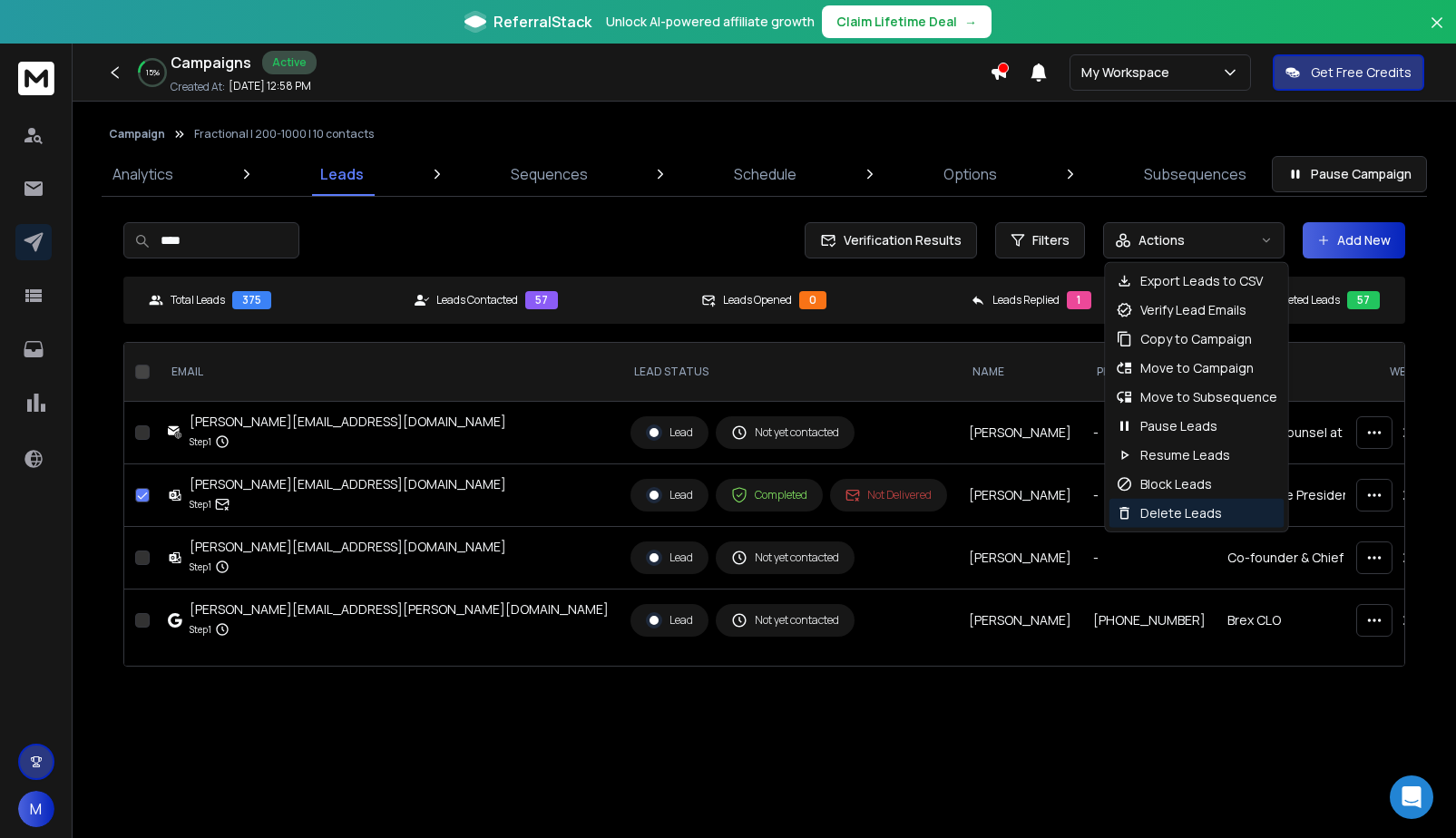
click at [1196, 500] on div "Delete Leads" at bounding box center [1197, 513] width 175 height 29
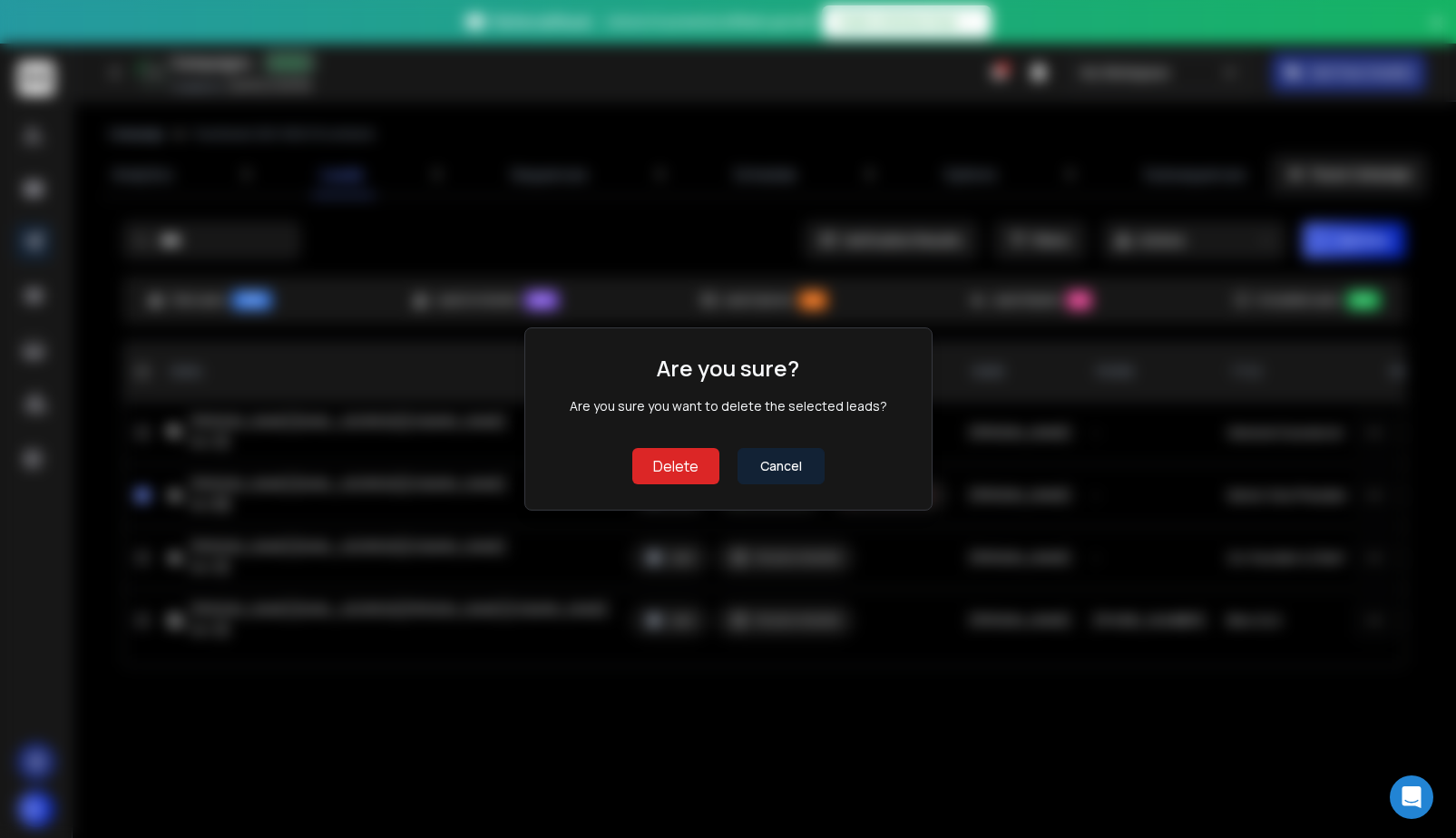
click at [676, 439] on div "Are you sure? Are you sure you want to delete the selected leads? Delete Cancel" at bounding box center [728, 419] width 356 height 131
click at [688, 478] on button "Delete" at bounding box center [676, 467] width 87 height 36
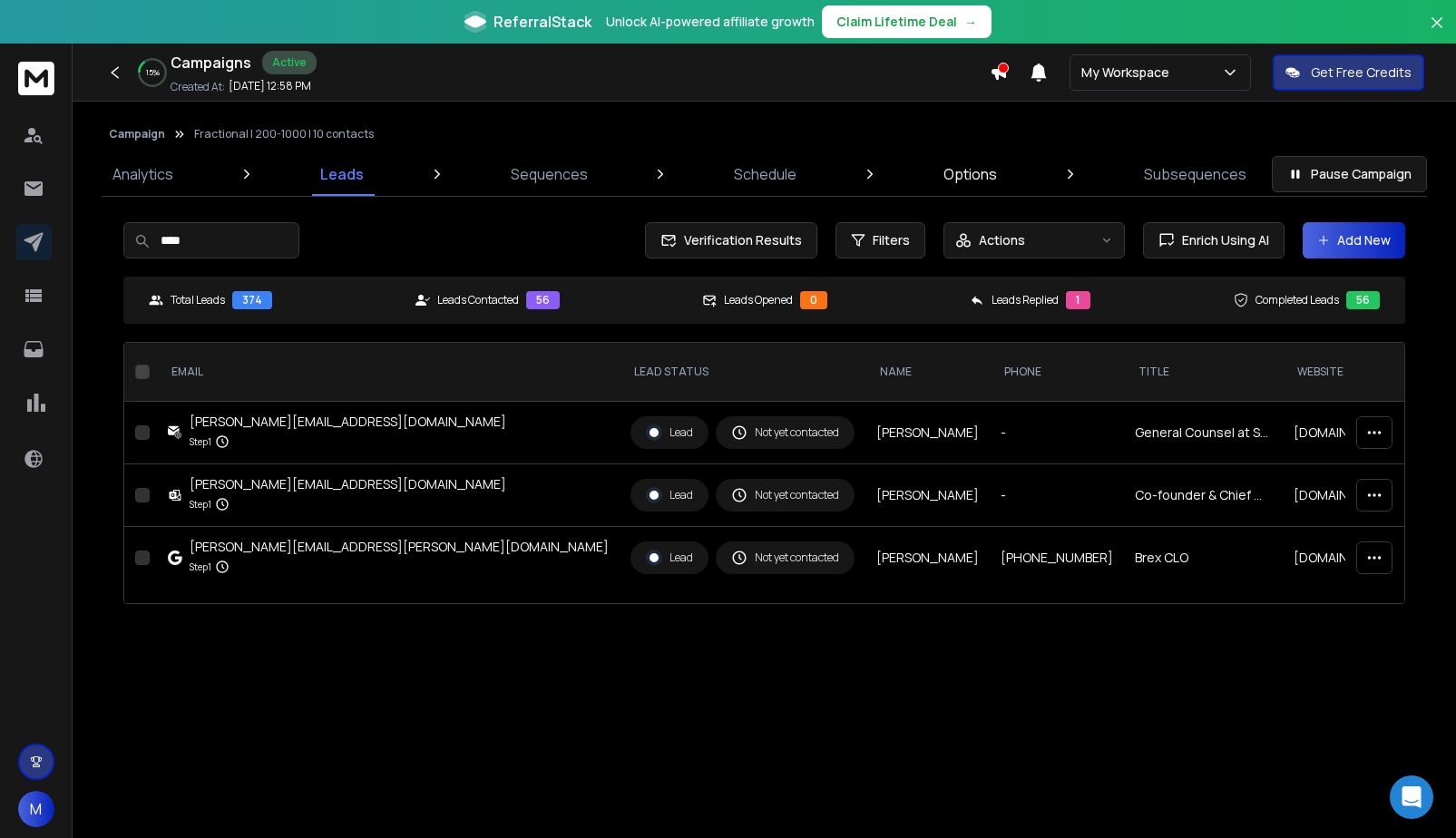
click at [1008, 178] on link "Options" at bounding box center [970, 174] width 75 height 44
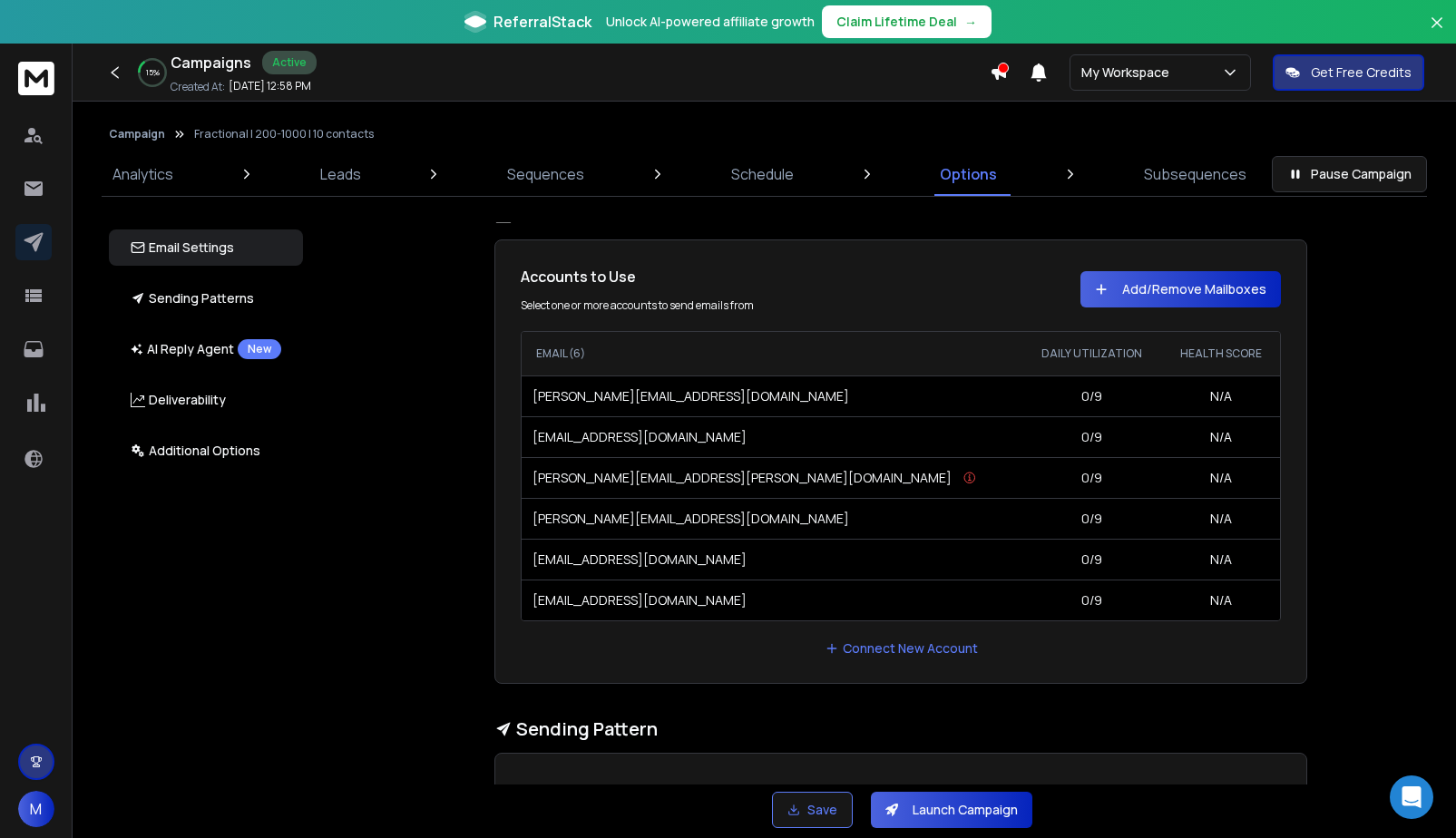
scroll to position [25, 0]
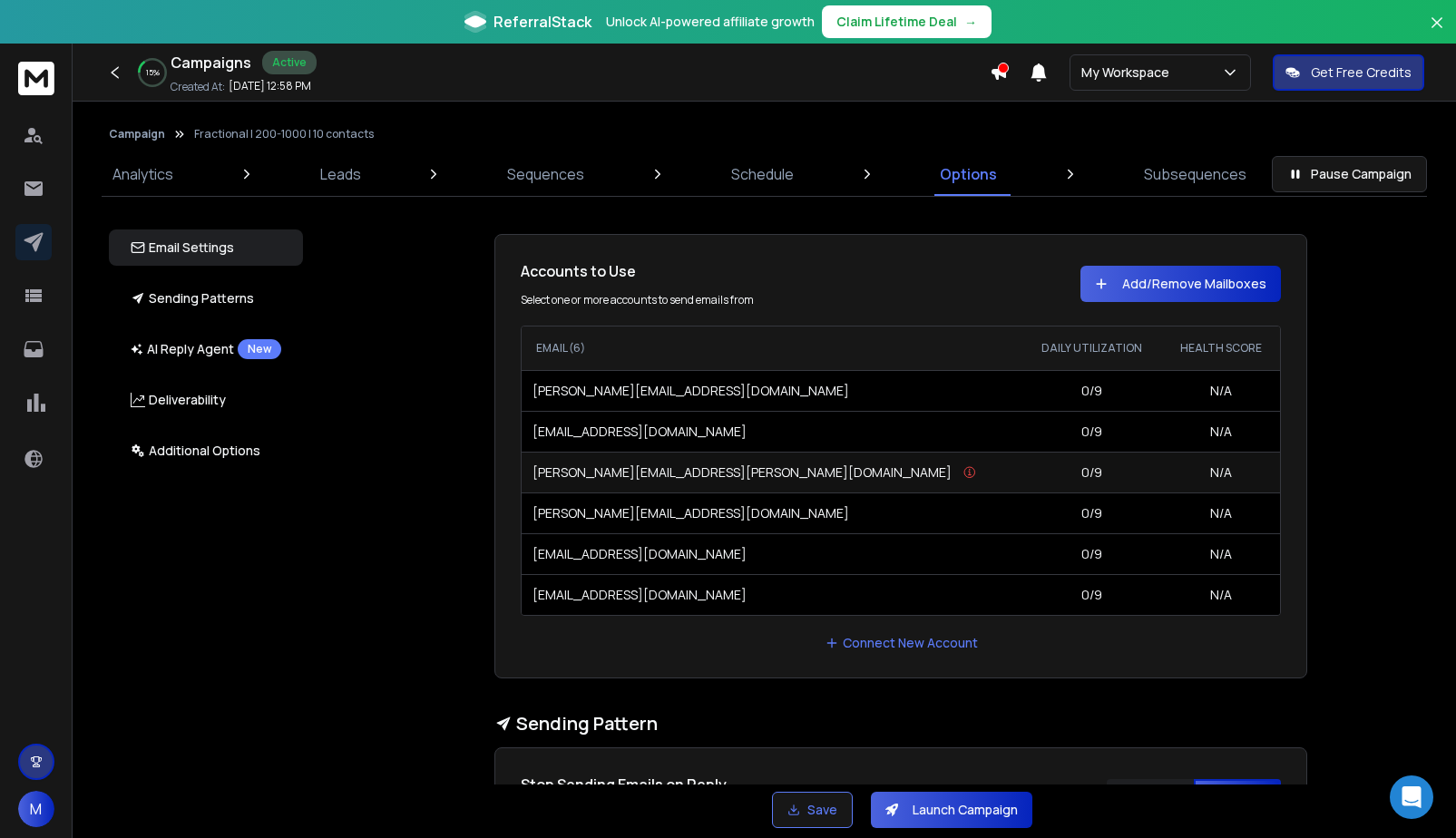
click at [969, 468] on icon at bounding box center [970, 469] width 2 height 2
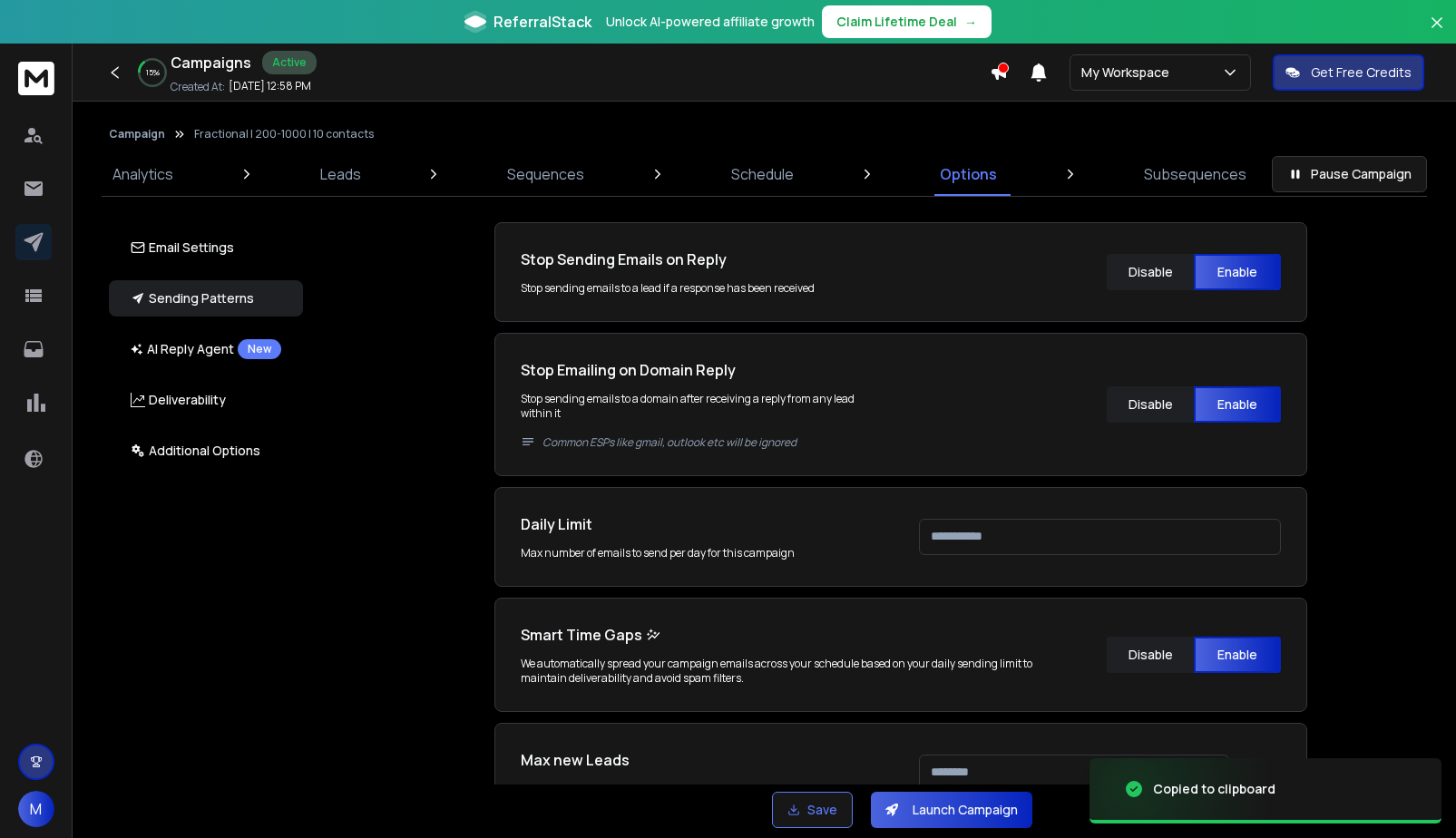
scroll to position [594, 0]
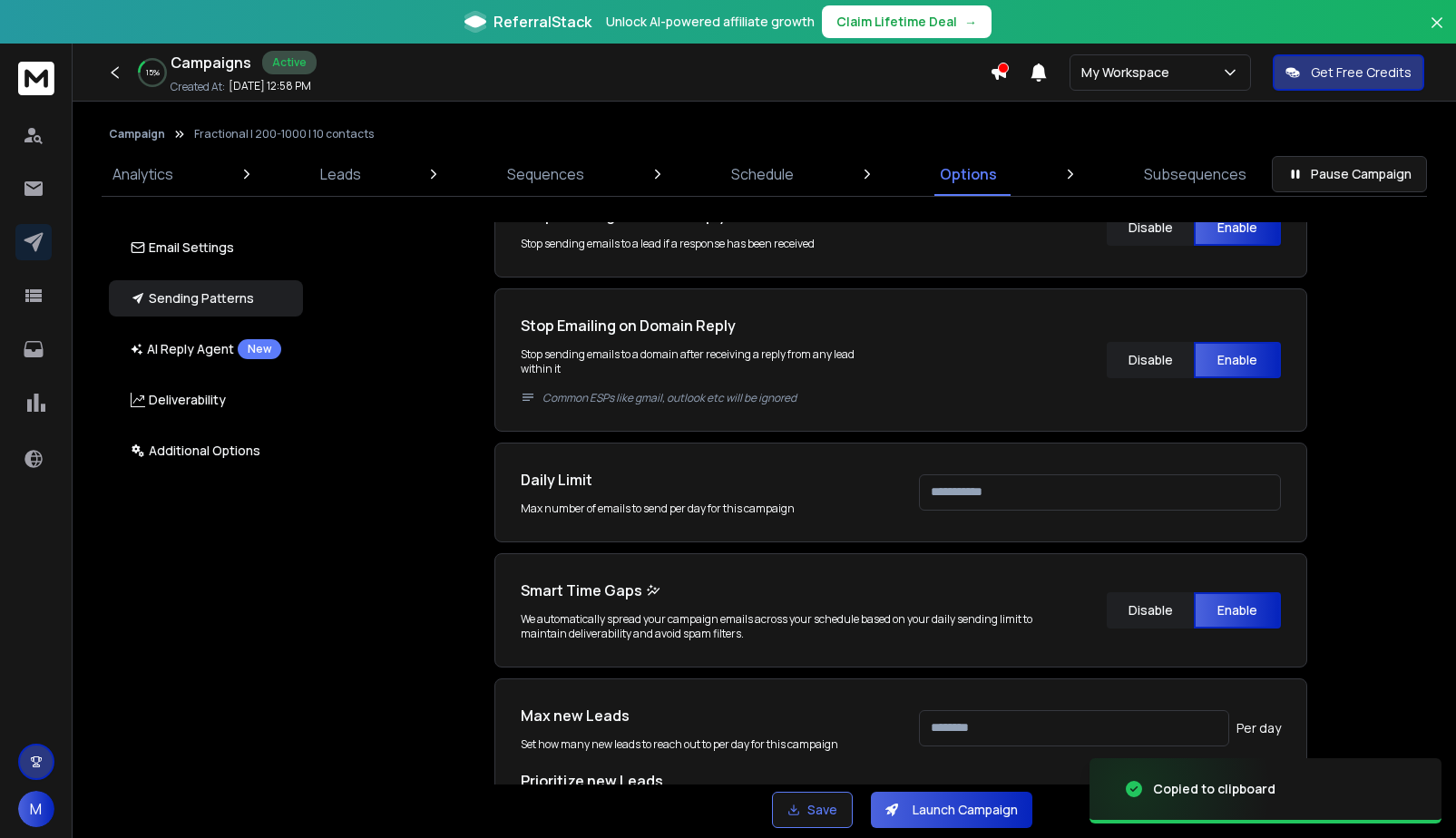
click at [1082, 482] on input "**" at bounding box center [1100, 492] width 362 height 36
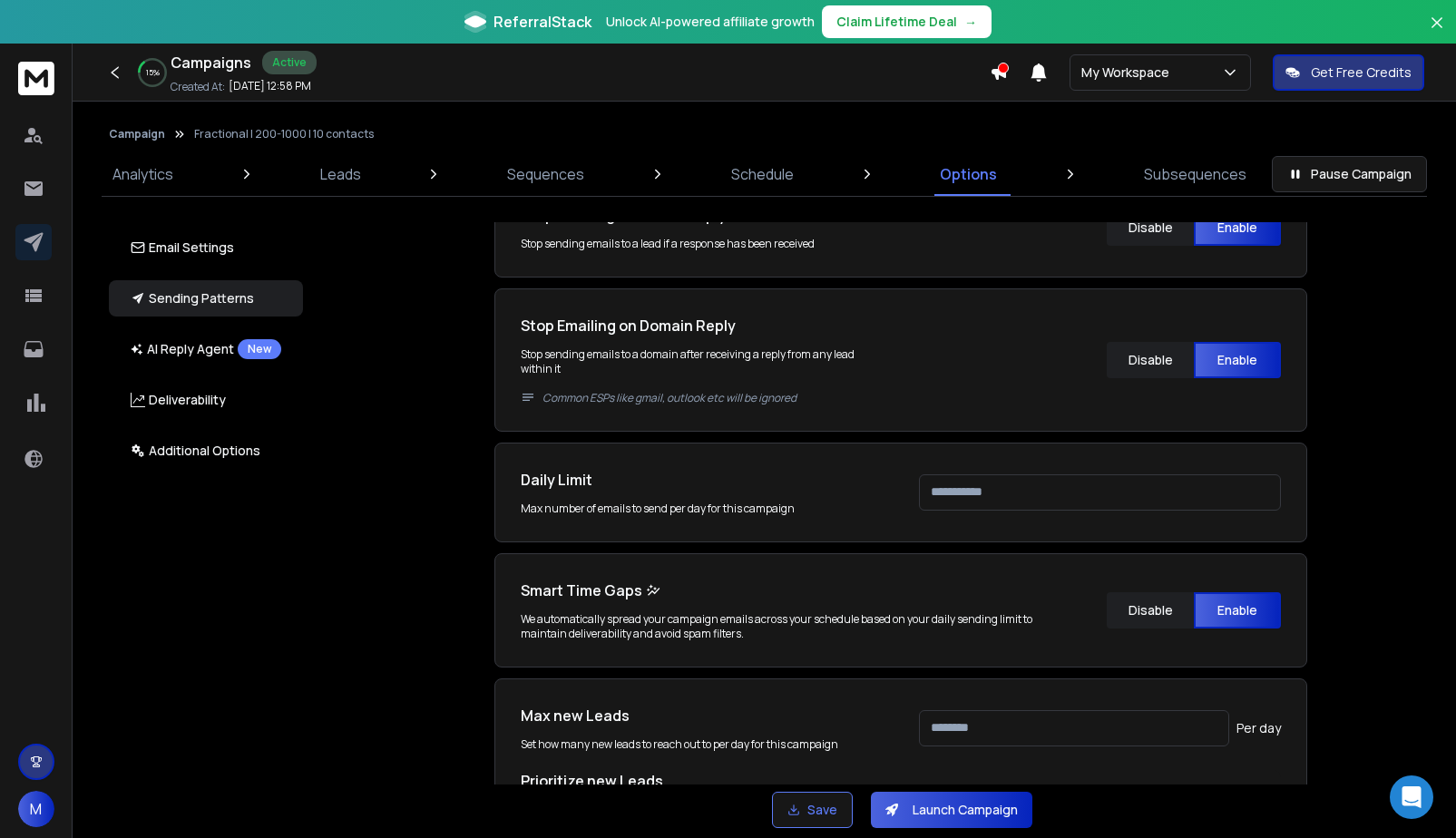
type input "**"
click at [1302, 488] on div "Daily Limit Max number of emails to send per day for this campaign **" at bounding box center [900, 493] width 813 height 100
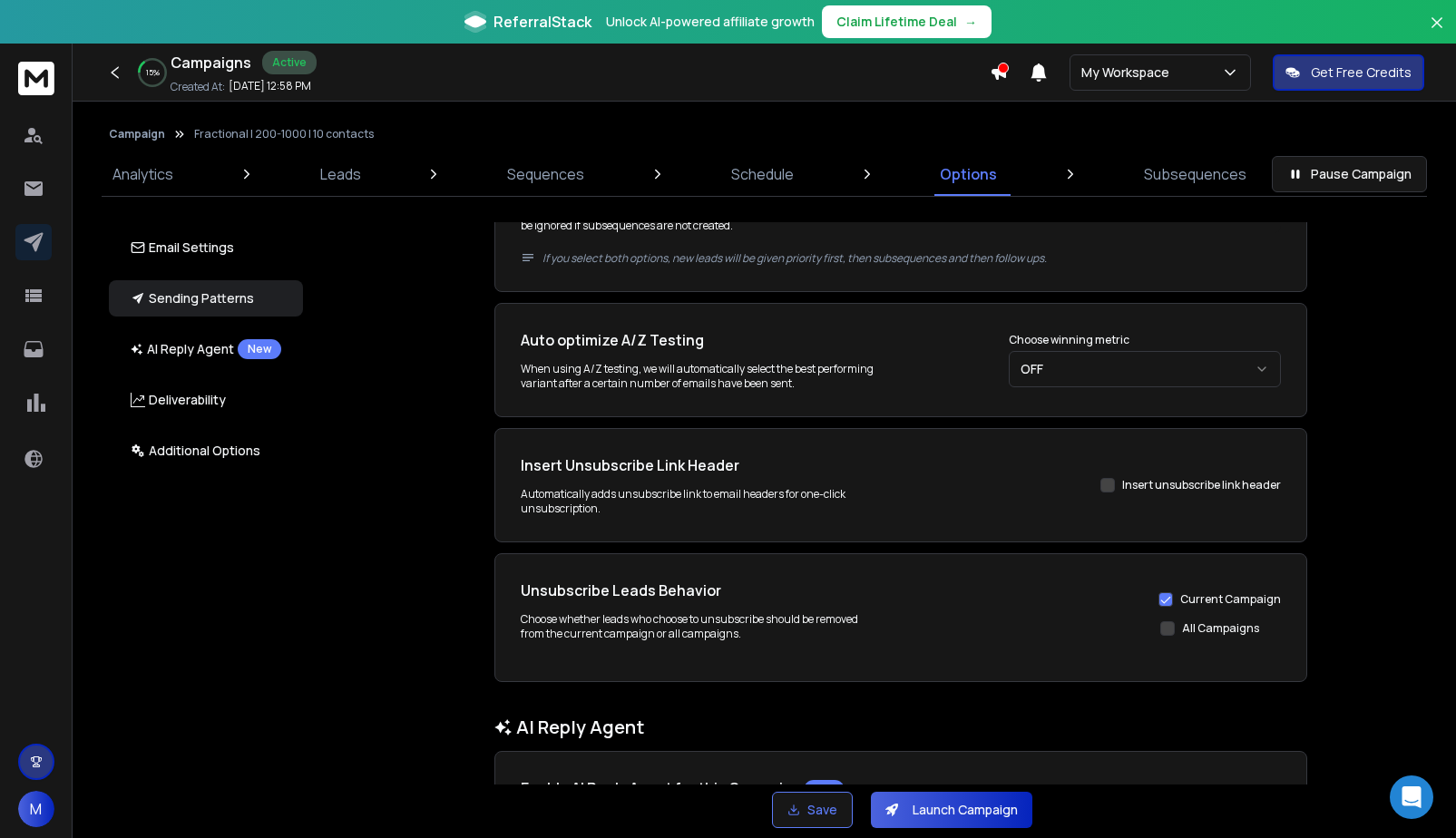
scroll to position [1321, 0]
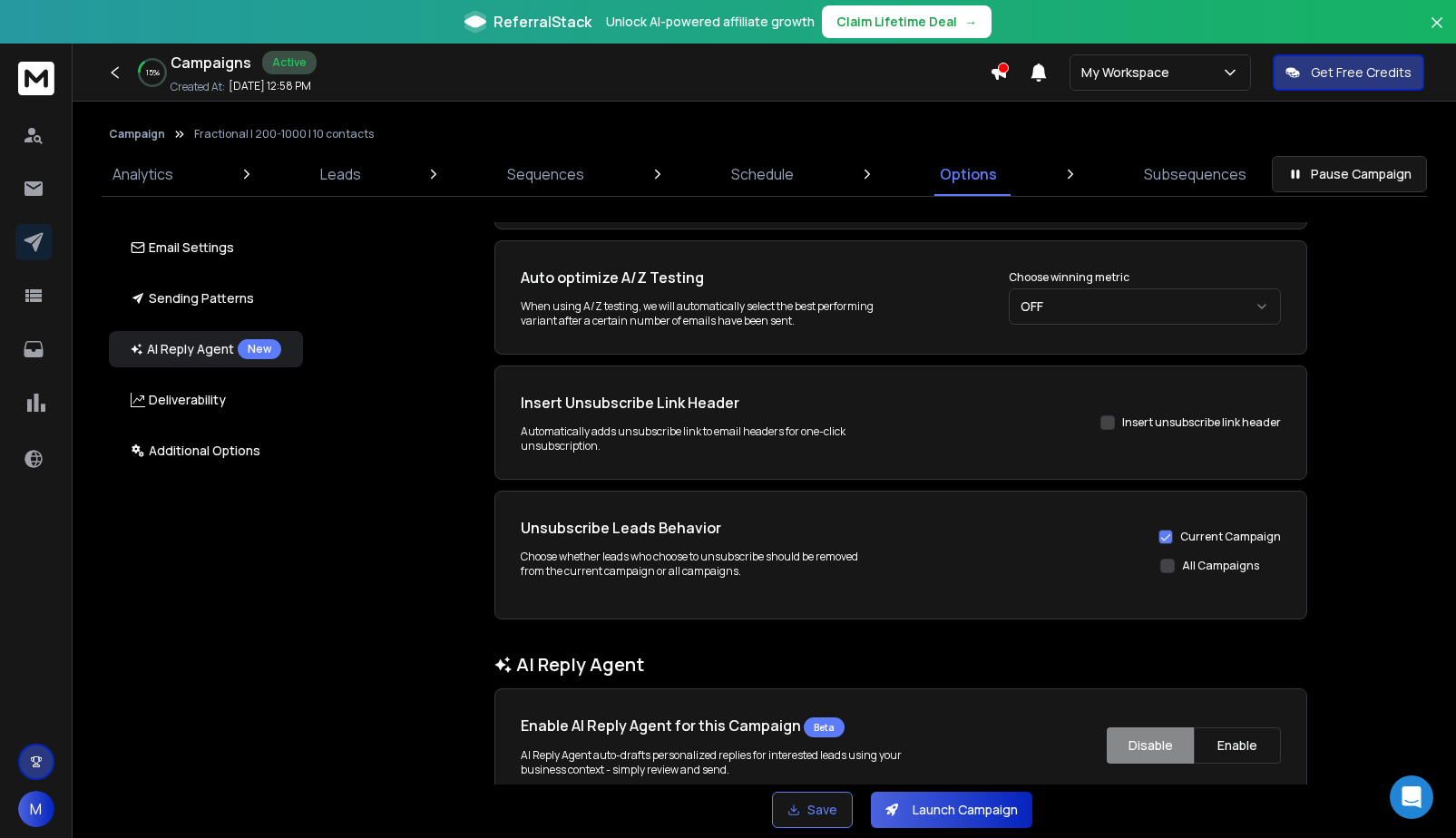
click at [933, 794] on button "Launch Campaign" at bounding box center [952, 810] width 162 height 36
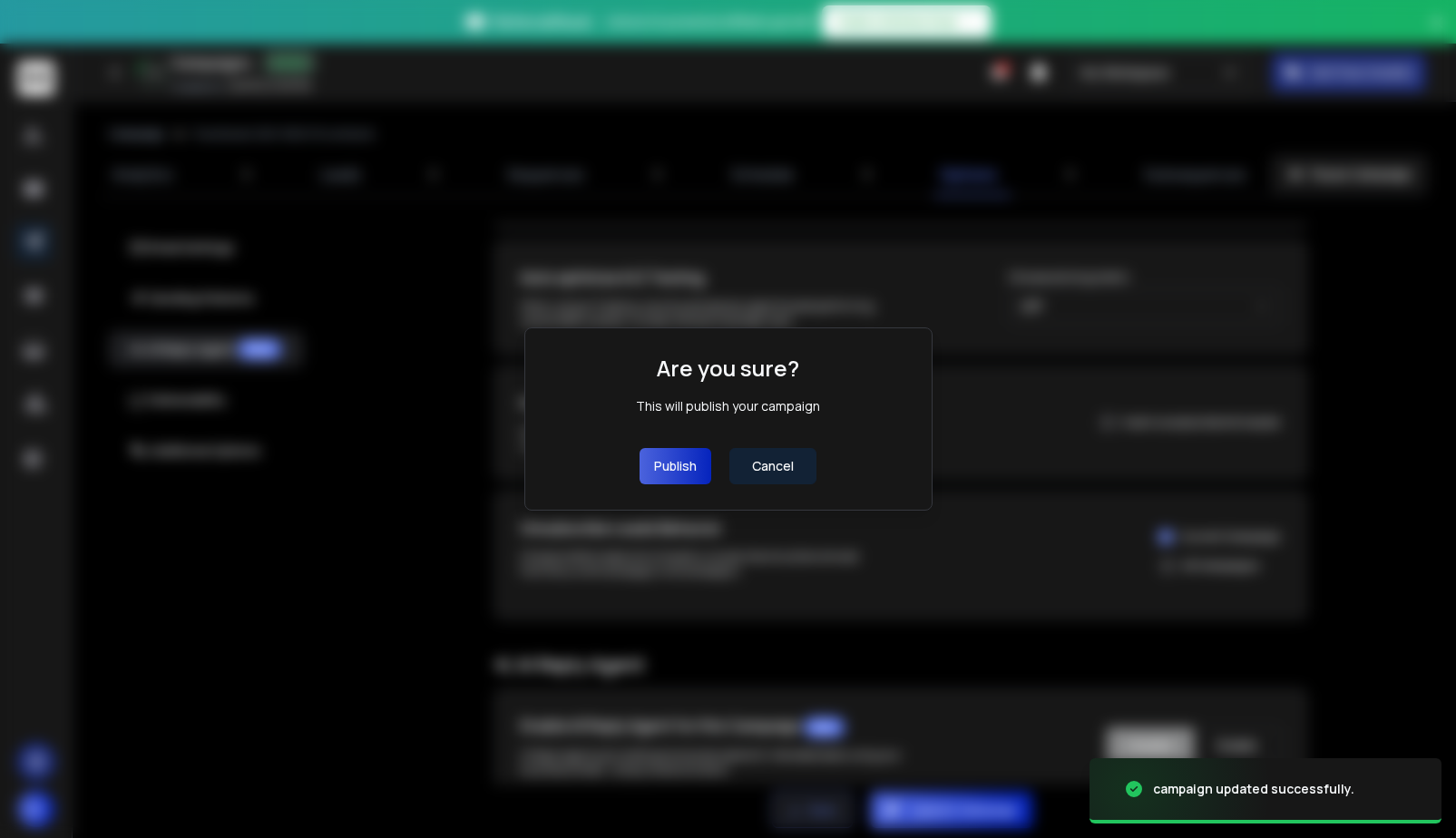
click at [651, 456] on button "Publish" at bounding box center [675, 467] width 72 height 36
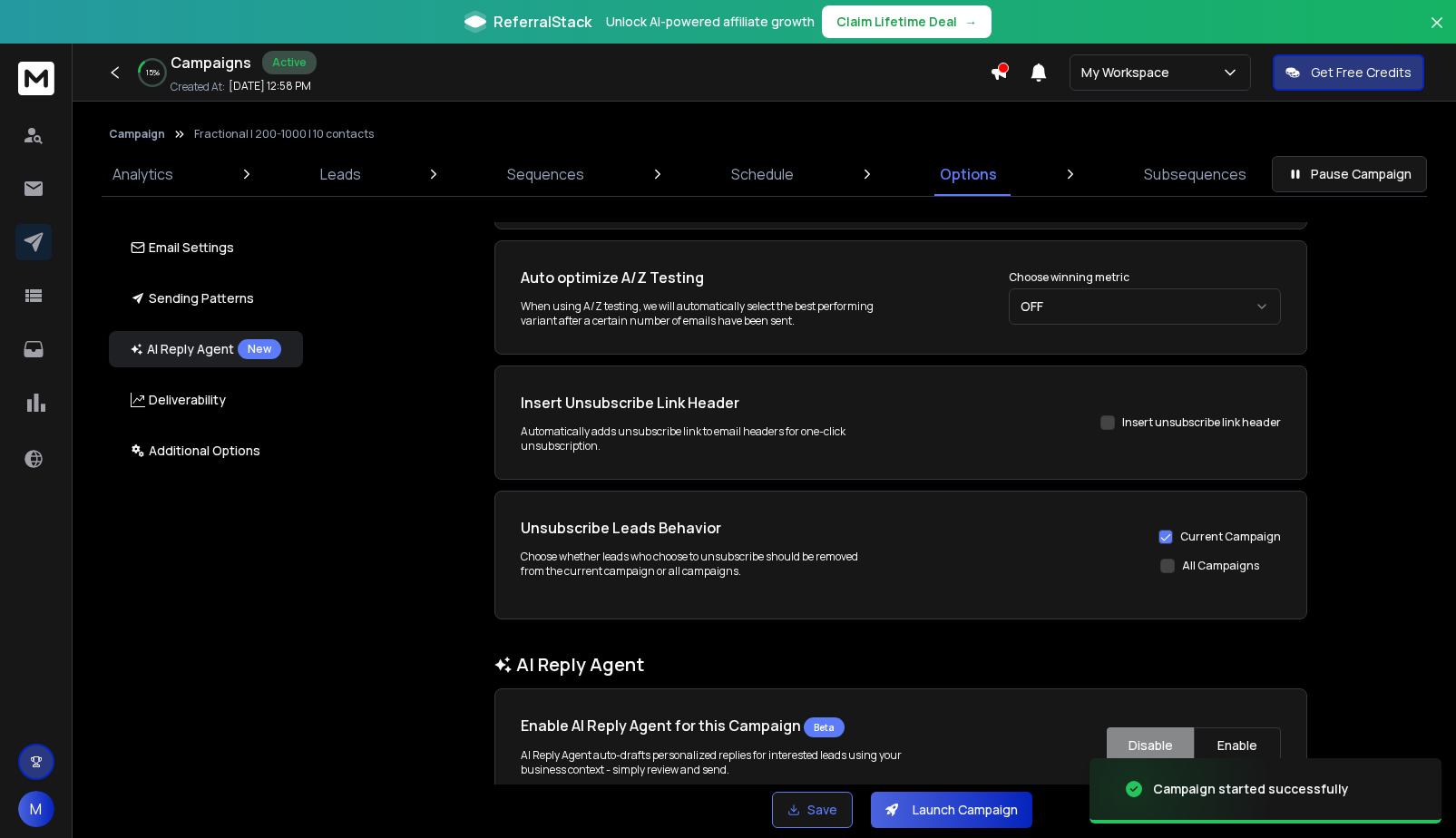
scroll to position [872, 0]
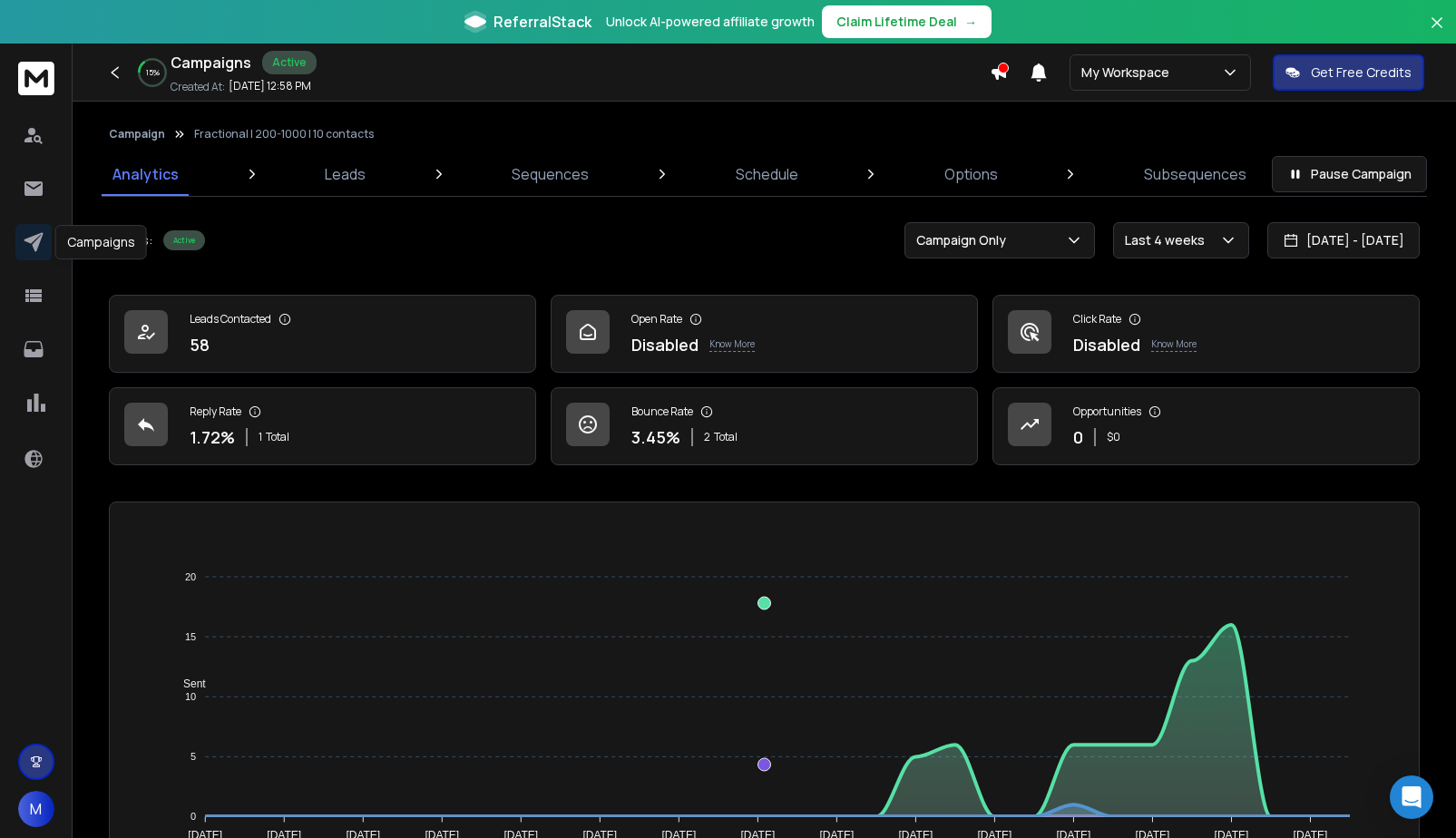
click at [39, 242] on icon at bounding box center [33, 242] width 19 height 19
